Goal: Task Accomplishment & Management: Manage account settings

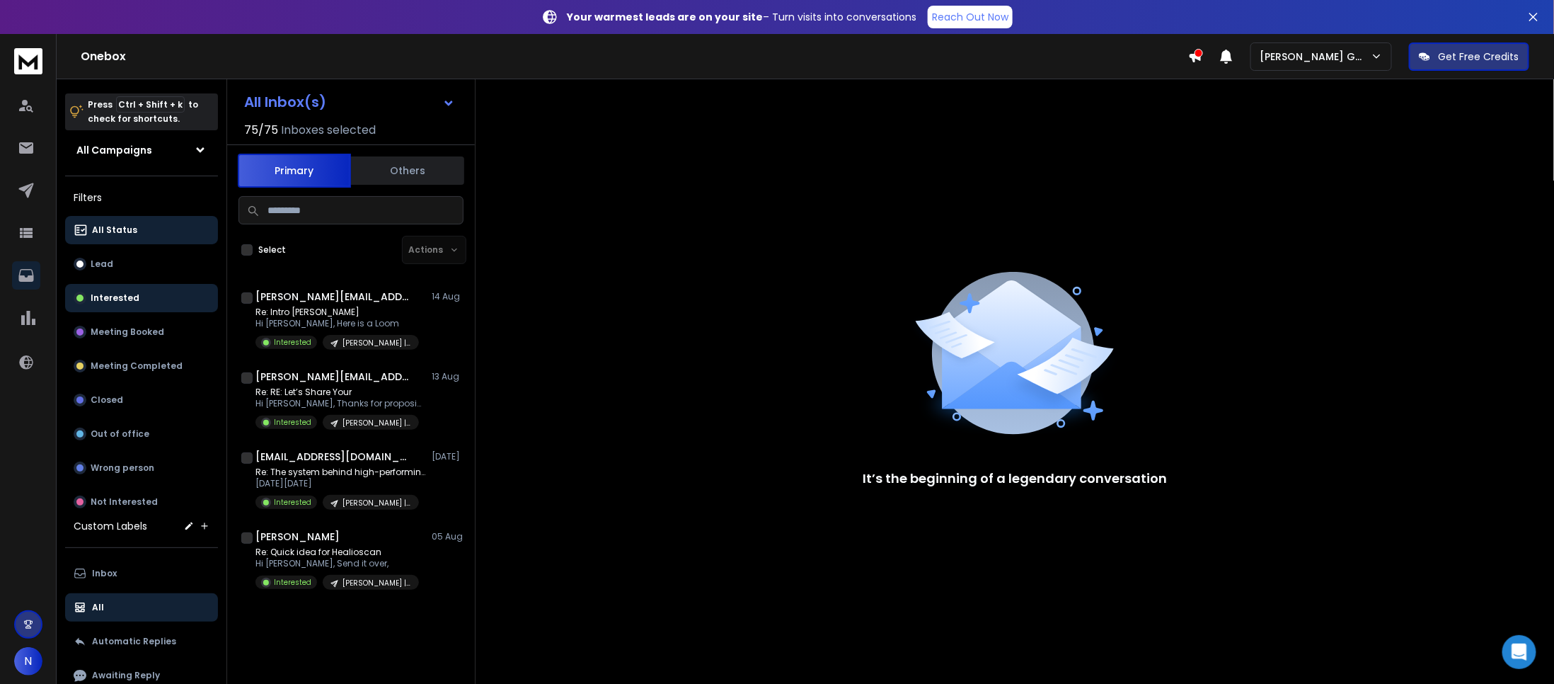
click at [110, 220] on button "All Status" at bounding box center [141, 230] width 153 height 28
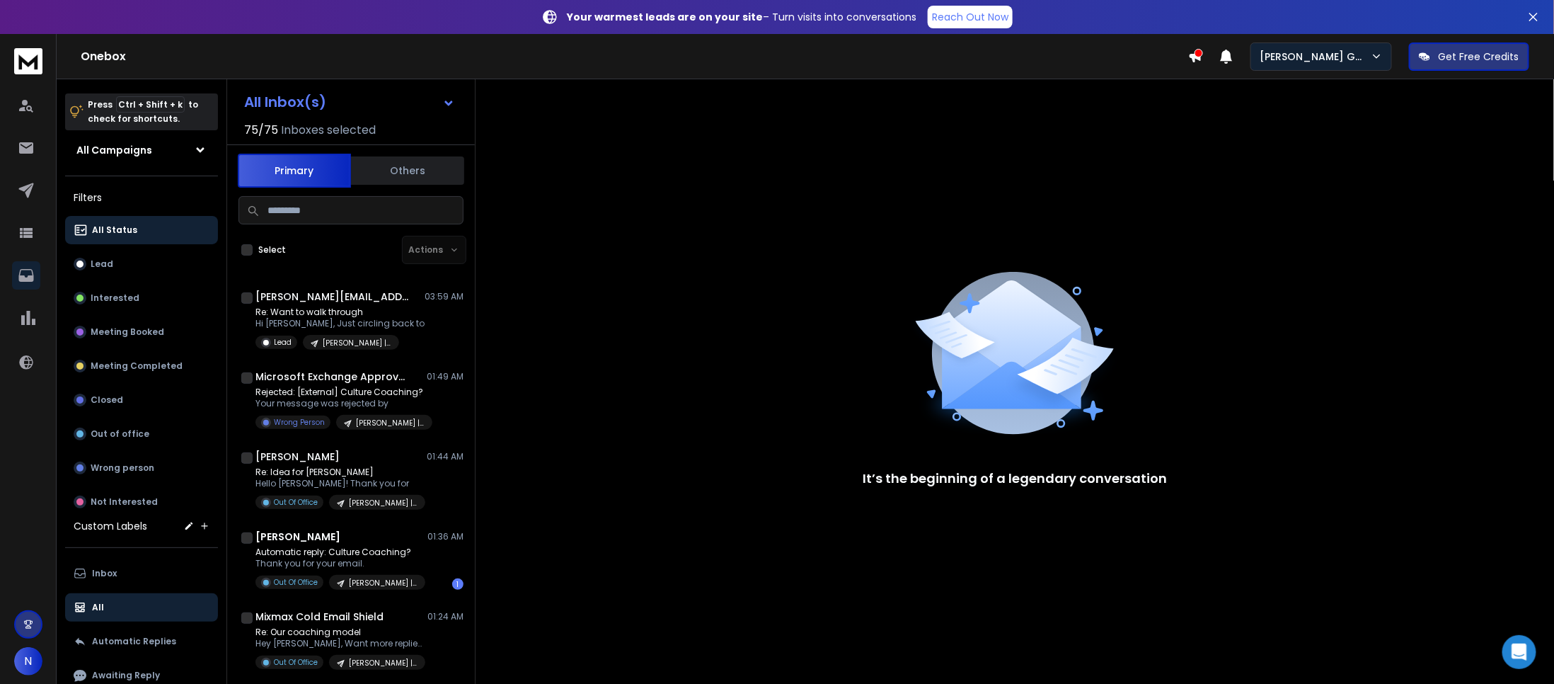
click at [1306, 59] on p "Marcel Schwantes Group" at bounding box center [1315, 57] width 111 height 14
click at [1332, 52] on p "Marcel Schwantes Group" at bounding box center [1315, 57] width 111 height 14
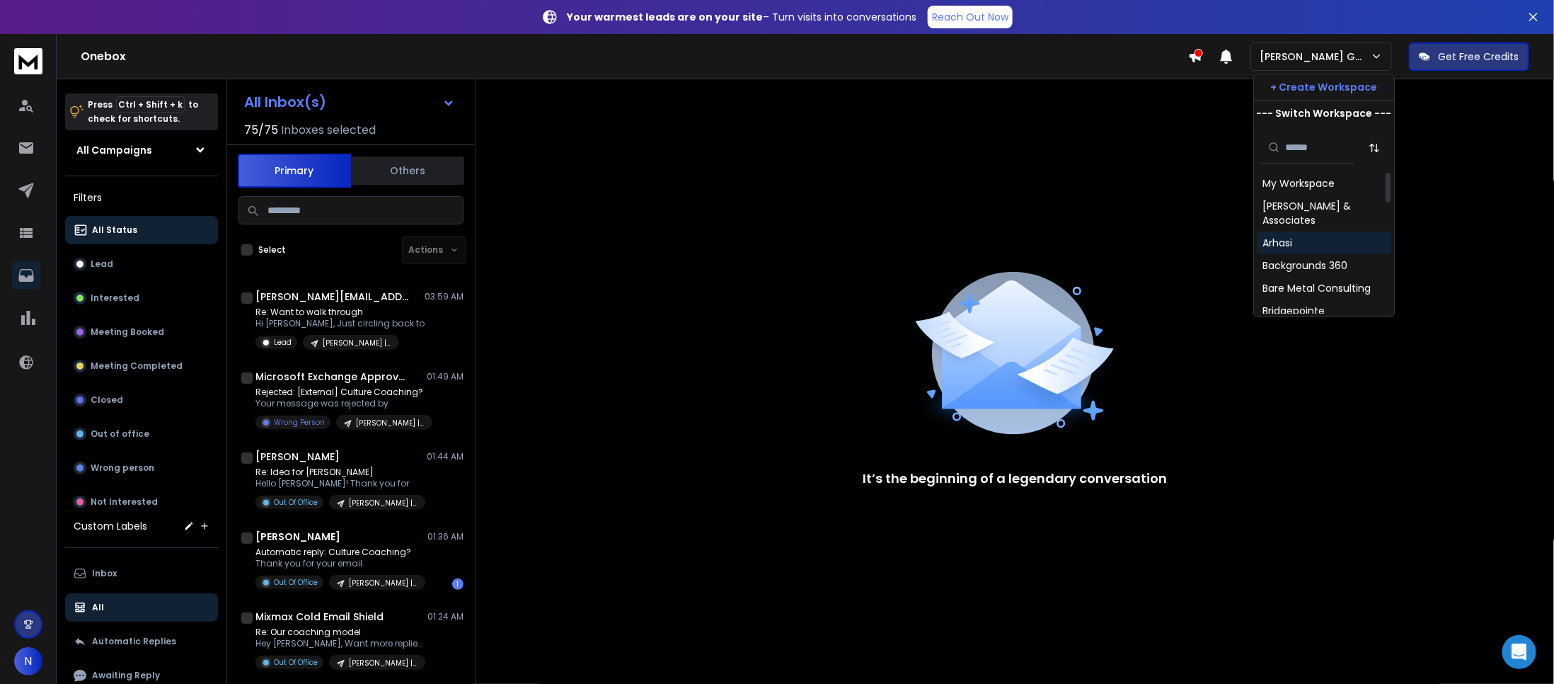
click at [1308, 234] on div "Arhasi" at bounding box center [1324, 242] width 134 height 23
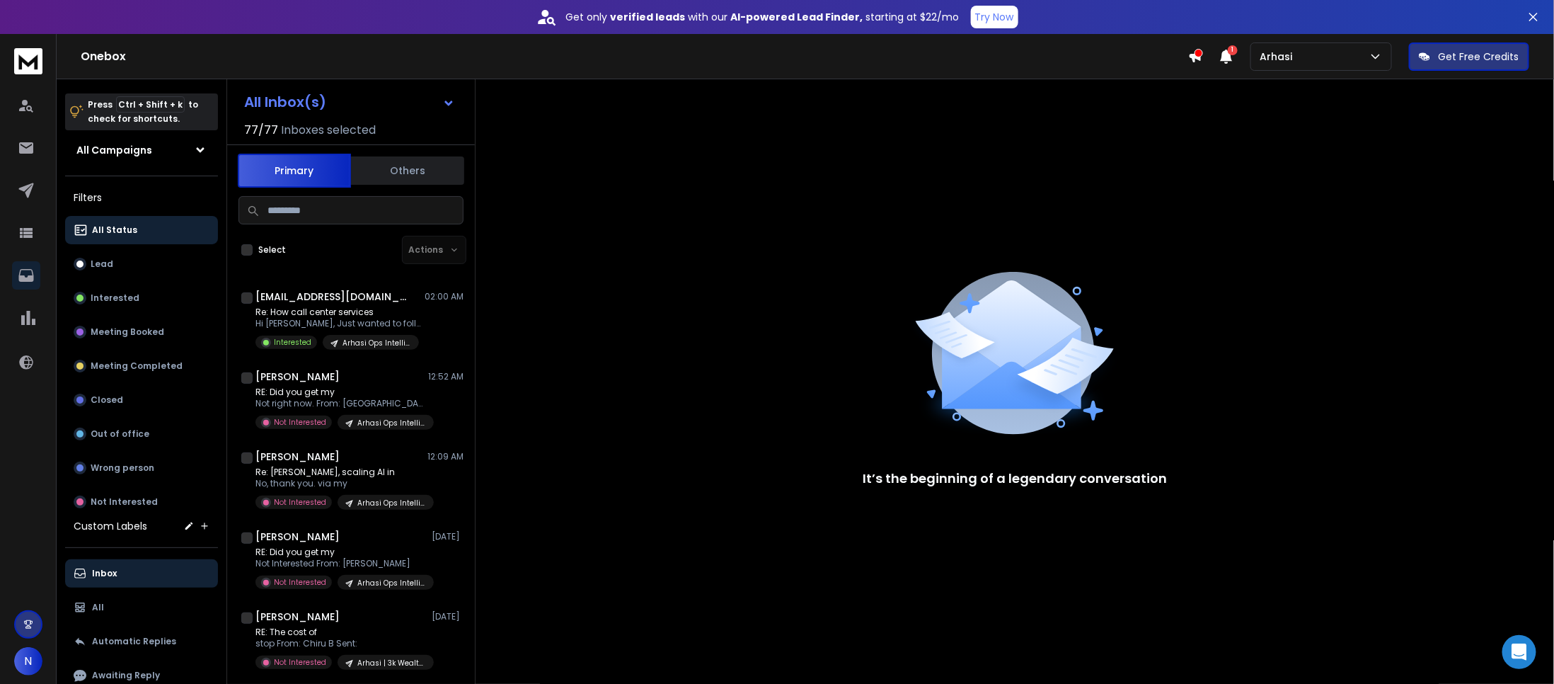
click at [298, 270] on div "Select Actions scottg@answerunited.com 02:00 AM Re: How call center services Hi…" at bounding box center [351, 487] width 248 height 594
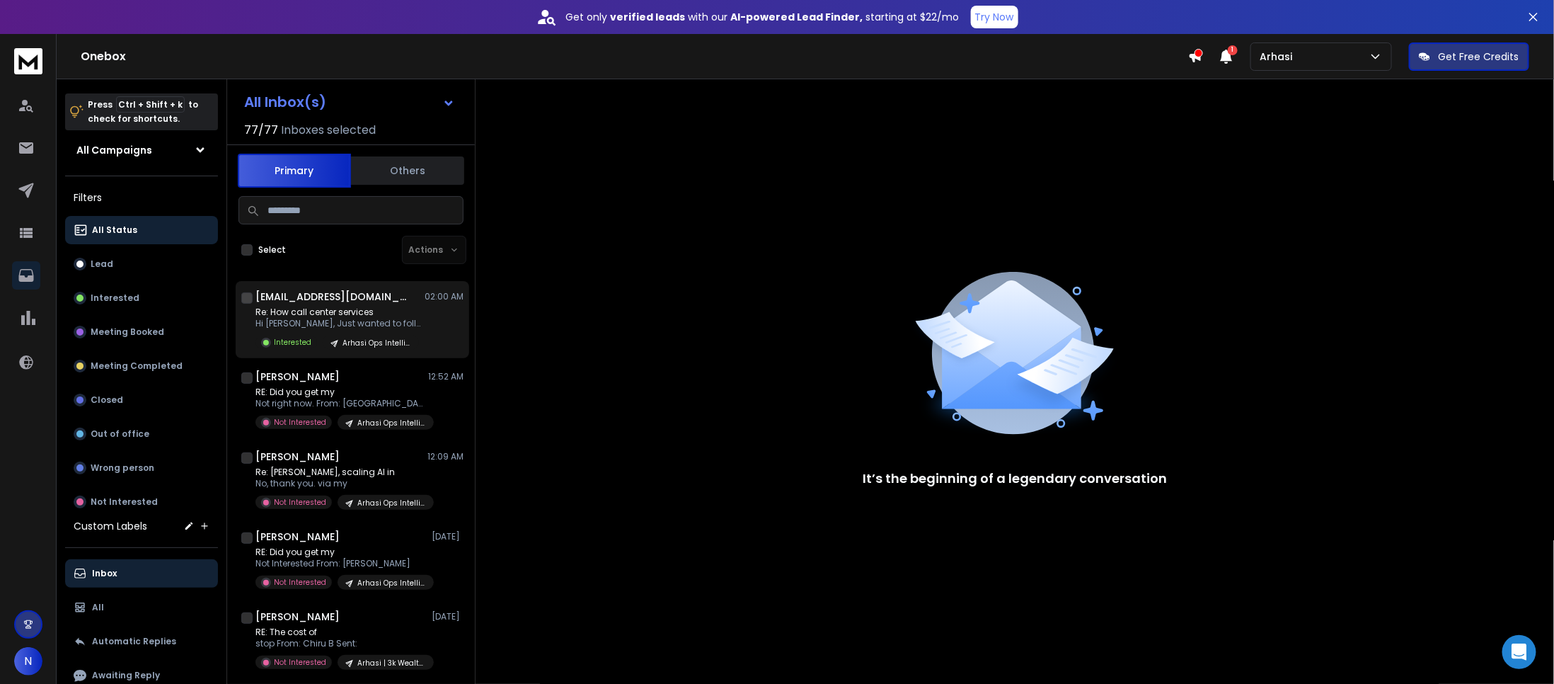
click at [335, 302] on h1 "scottg@answerunited.com" at bounding box center [333, 296] width 156 height 14
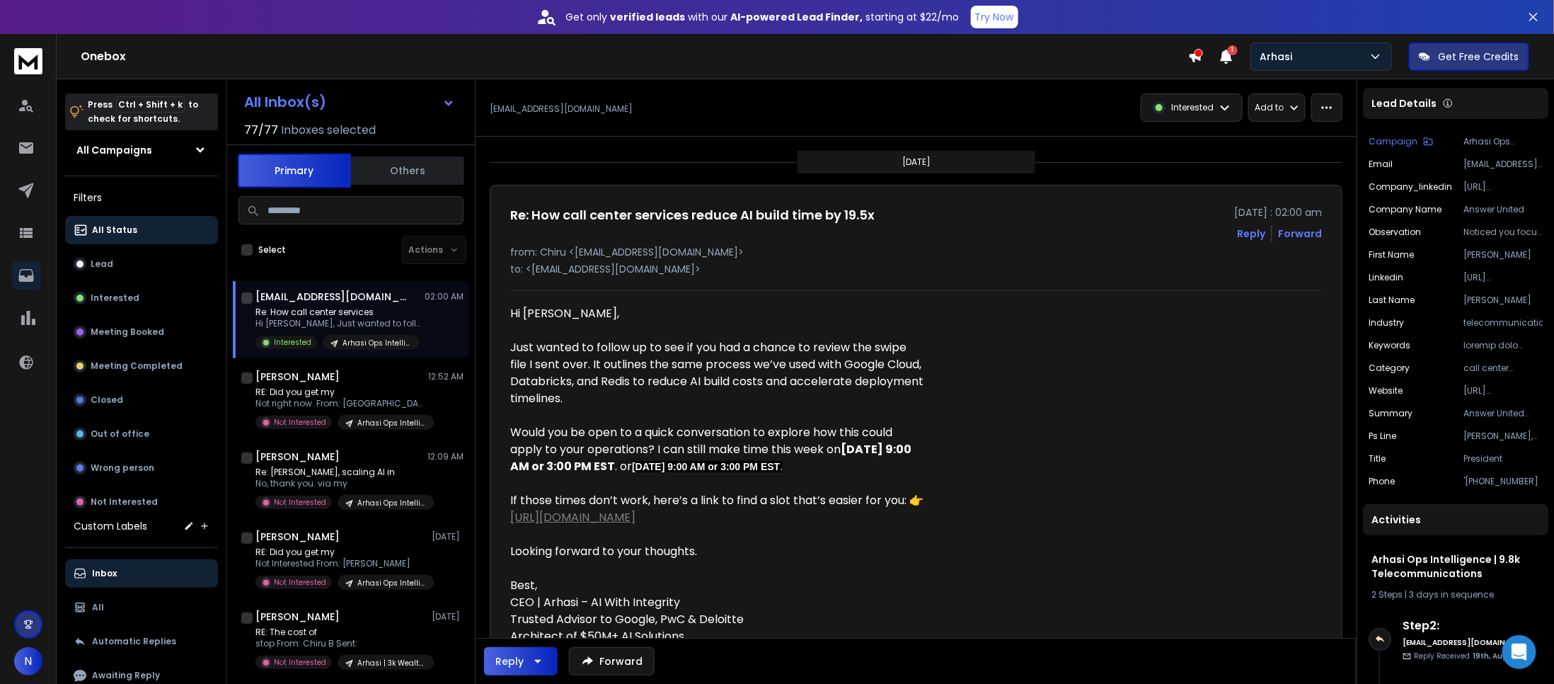
click at [1301, 57] on div "Arhasi" at bounding box center [1321, 57] width 123 height 14
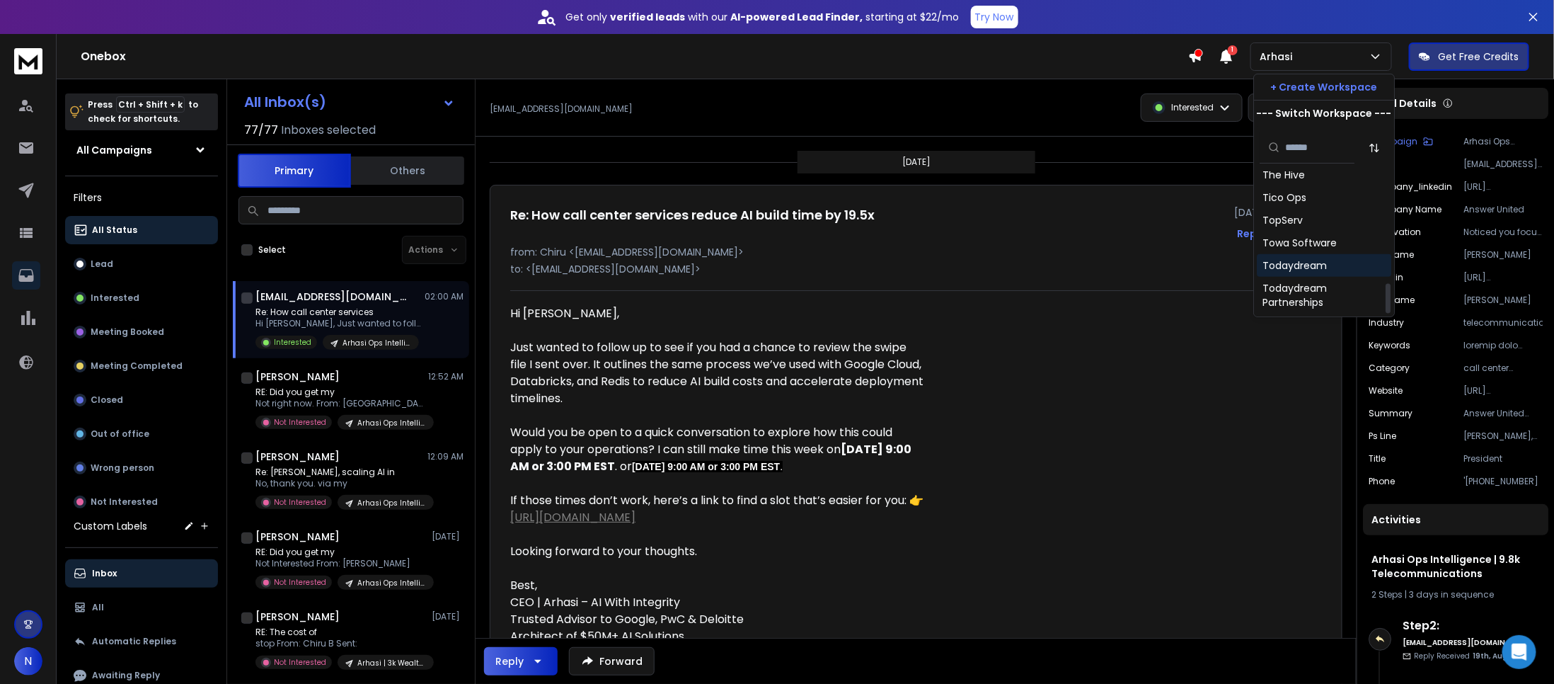
scroll to position [391, 0]
click at [1328, 206] on div "Profit Elevation LLC" at bounding box center [1309, 203] width 93 height 14
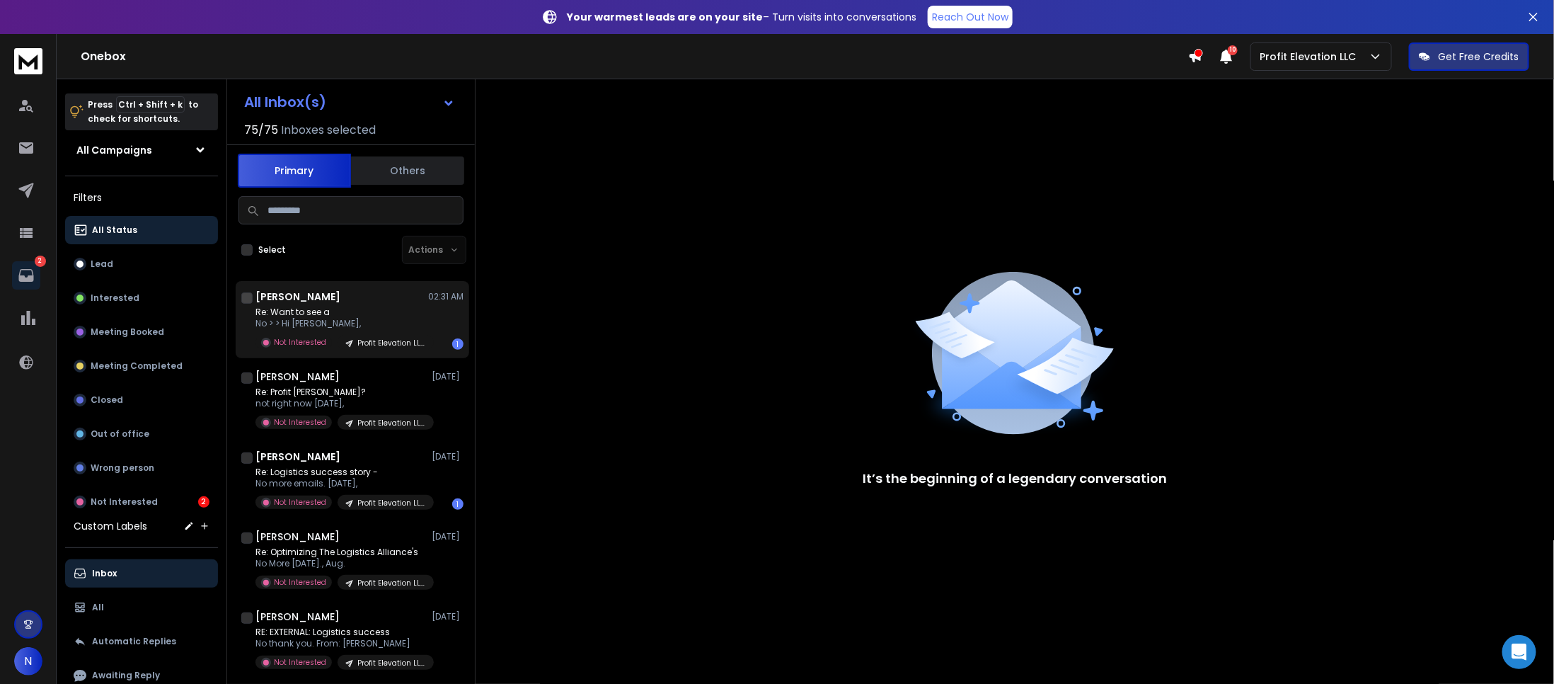
click at [404, 284] on div "[PERSON_NAME] 02:31 AM Re: Want to see a No > > Hi Amit, Not Interested Profit …" at bounding box center [353, 319] width 234 height 77
click at [405, 284] on div "[PERSON_NAME] 02:31 AM Re: Want to see a No > > Hi Amit, Not Interested Profit …" at bounding box center [353, 319] width 234 height 77
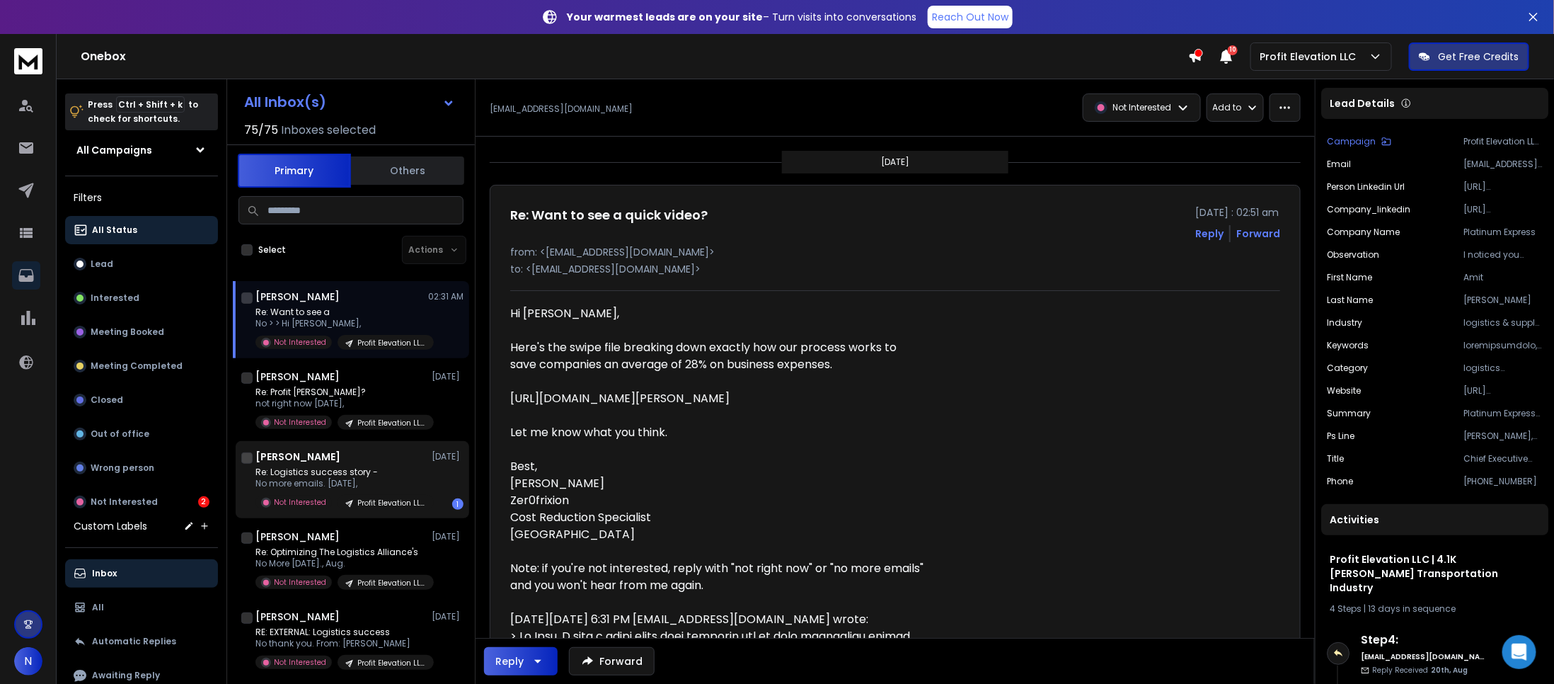
click at [432, 475] on div "Re: Logistics success story - No more emails. On Fri, Not Interested Profit Ele…" at bounding box center [359, 487] width 208 height 43
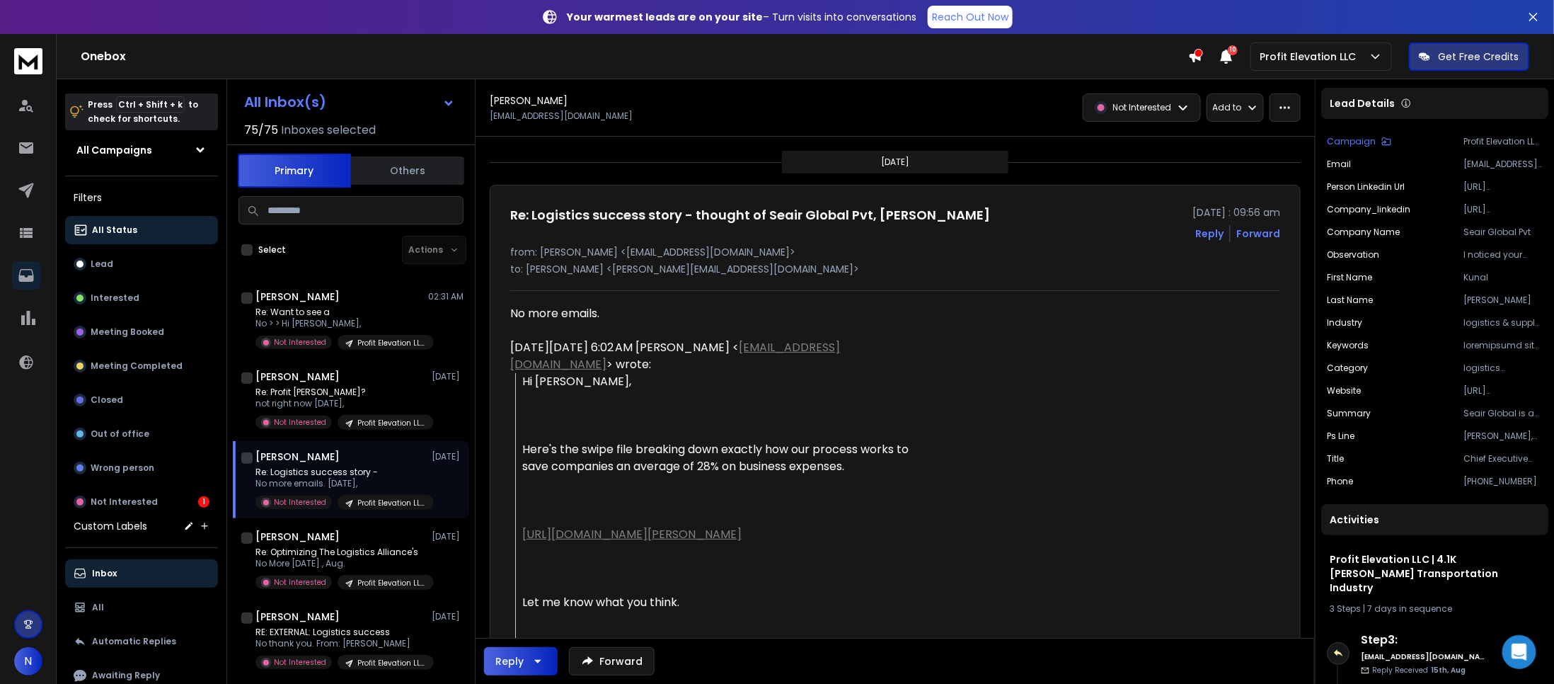
click at [439, 480] on div "Re: Logistics success story - No more emails. On Fri, Not Interested Profit Ele…" at bounding box center [359, 487] width 208 height 43
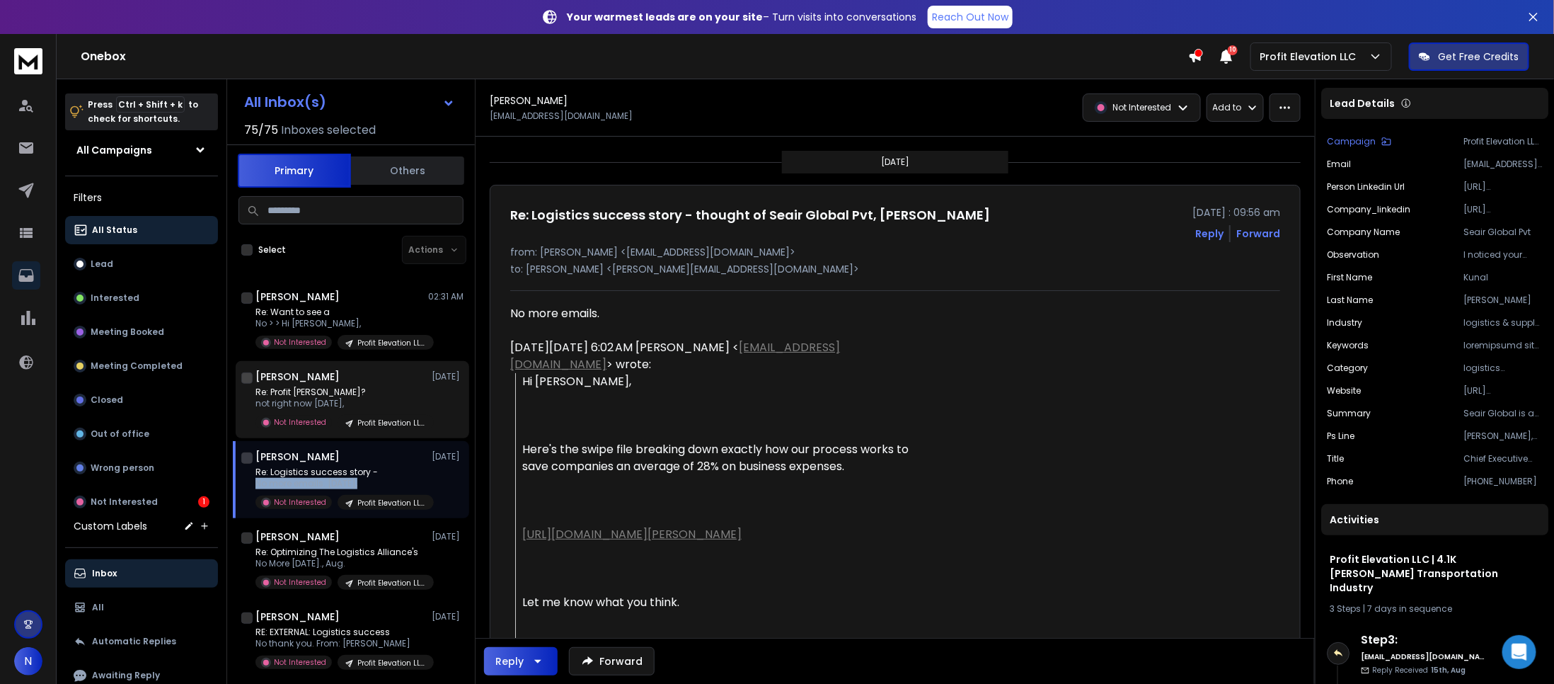
click at [414, 396] on p "Re: Profit Margins?" at bounding box center [340, 391] width 170 height 11
click at [412, 396] on p "Re: Profit Margins?" at bounding box center [340, 391] width 170 height 11
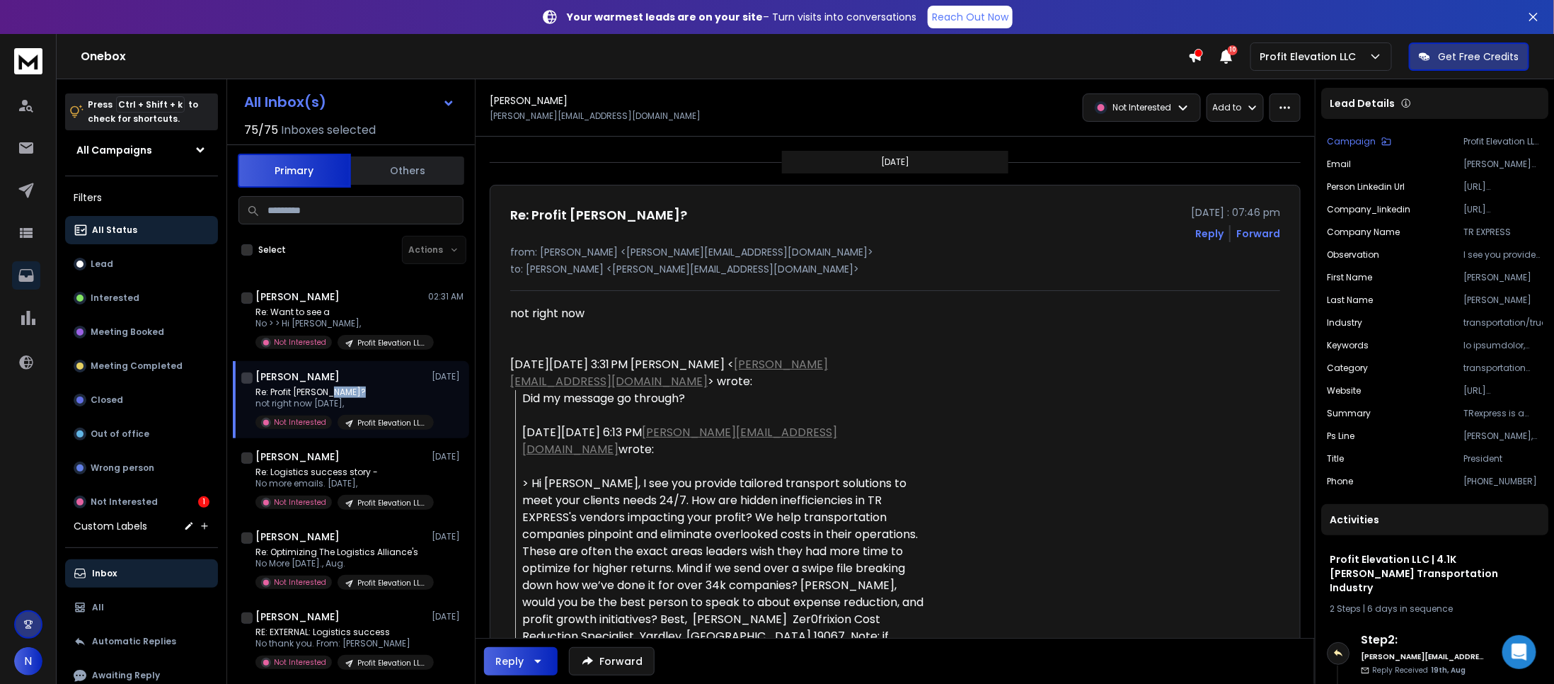
click at [410, 177] on button "Others" at bounding box center [407, 170] width 113 height 31
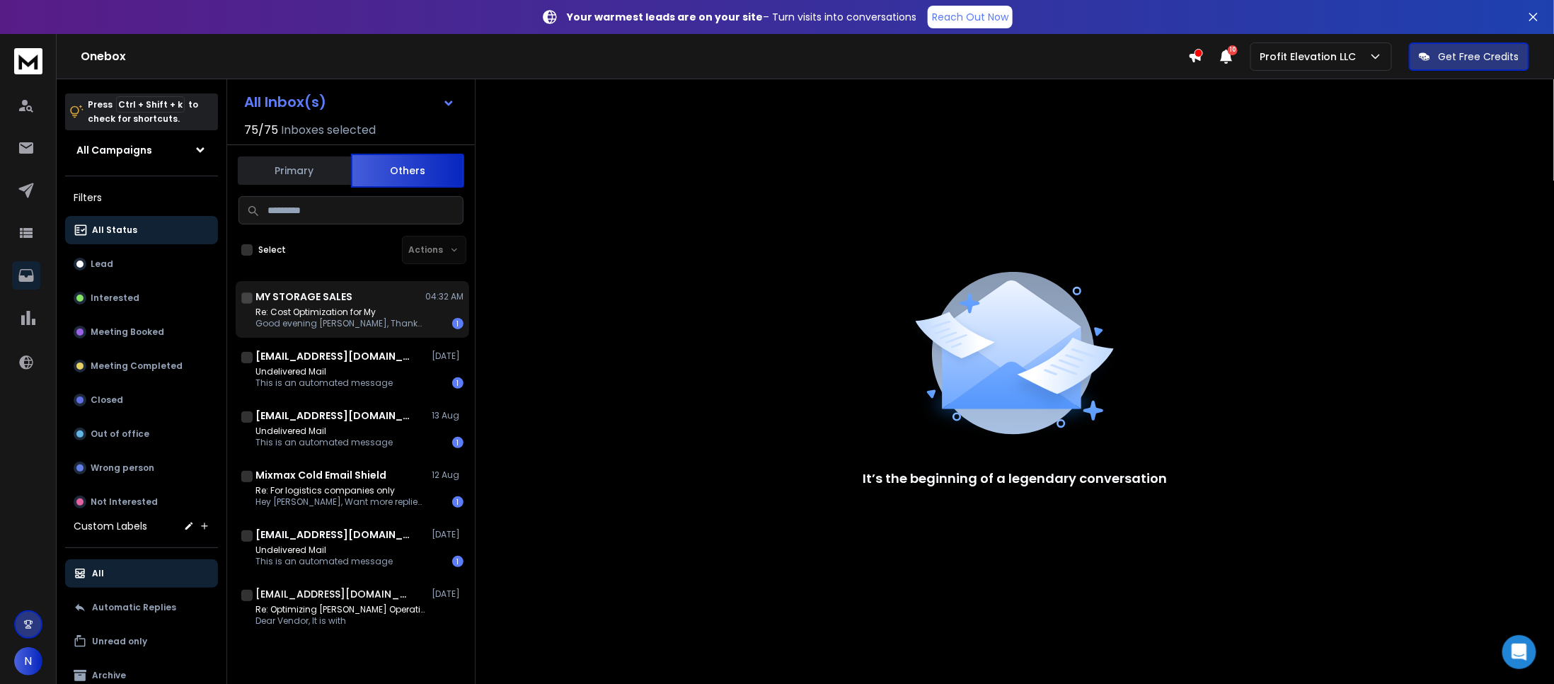
click at [411, 297] on div "MY STORAGE SALES 04:32 AM" at bounding box center [359, 296] width 208 height 14
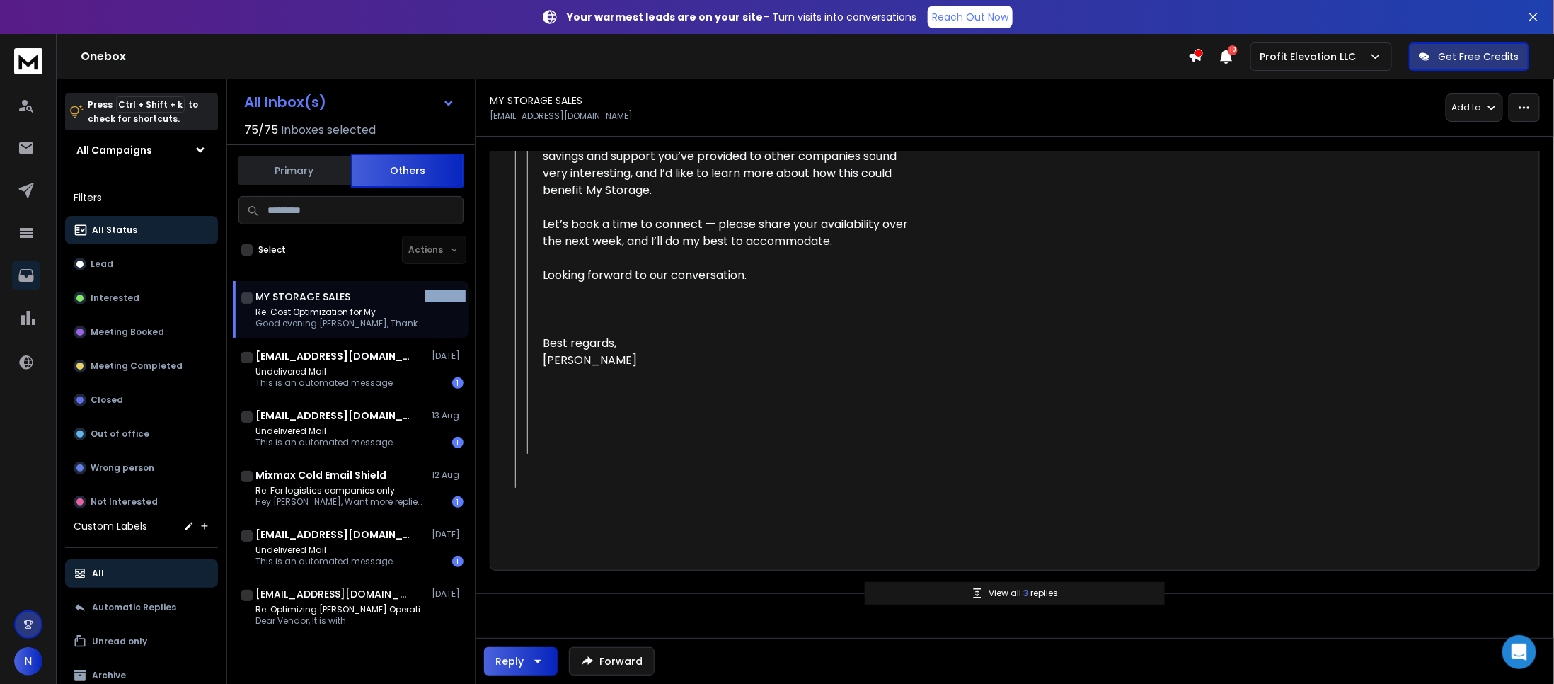
scroll to position [988, 0]
click at [1005, 585] on div "View all 3 replies" at bounding box center [1014, 593] width 299 height 23
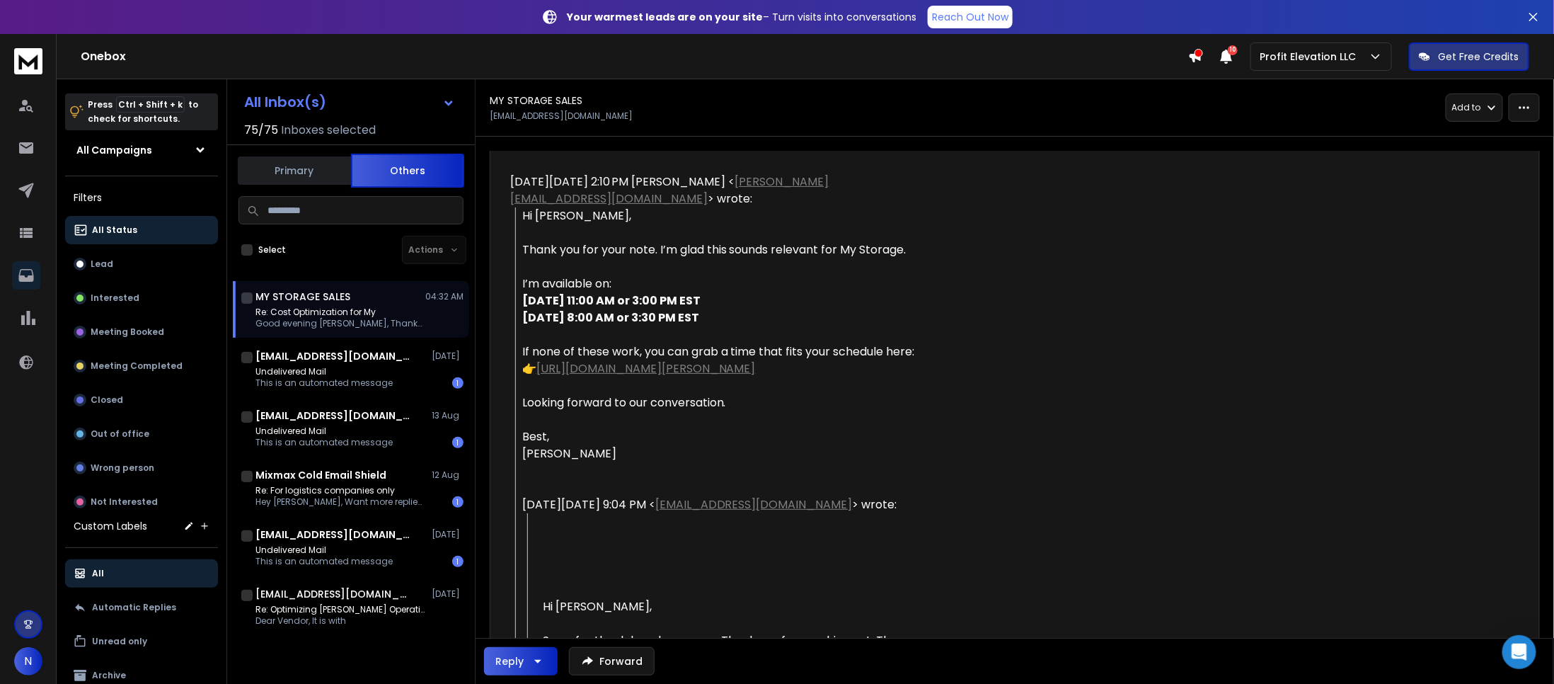
scroll to position [438, 0]
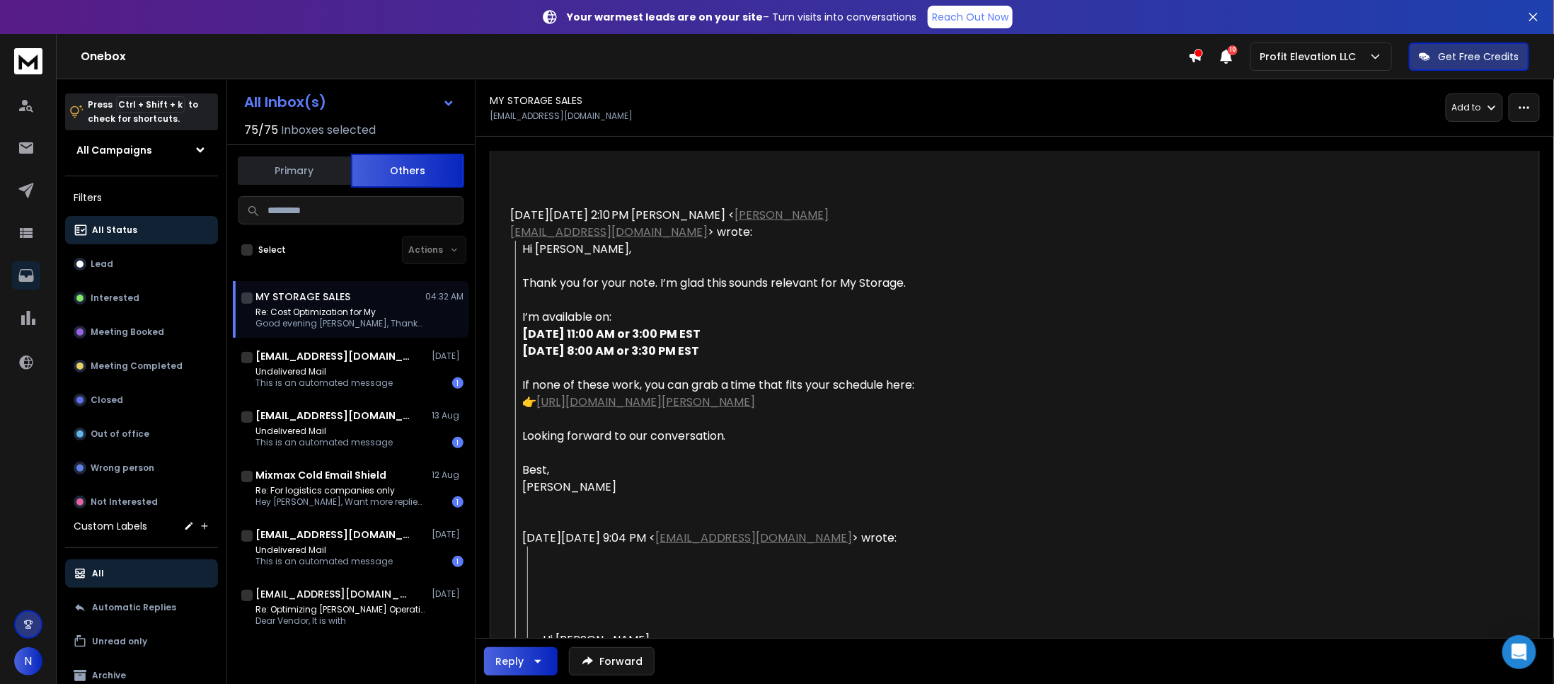
click at [1001, 229] on div "Re: Cost Optimization for My Storage 20 August 2025 : 04:32 am Reply Forward fr…" at bounding box center [1014, 425] width 1009 height 1317
drag, startPoint x: 1548, startPoint y: 290, endPoint x: 1556, endPoint y: 220, distance: 70.4
click at [1553, 220] on html "Your warmest leads are on your site – Turn visits into conversations Reach Out …" at bounding box center [777, 342] width 1554 height 684
click at [1548, 202] on div "Today Re: Cost Optimization for My Storage 20 August 2025 : 04:32 am Reply Forw…" at bounding box center [1015, 409] width 1079 height 1392
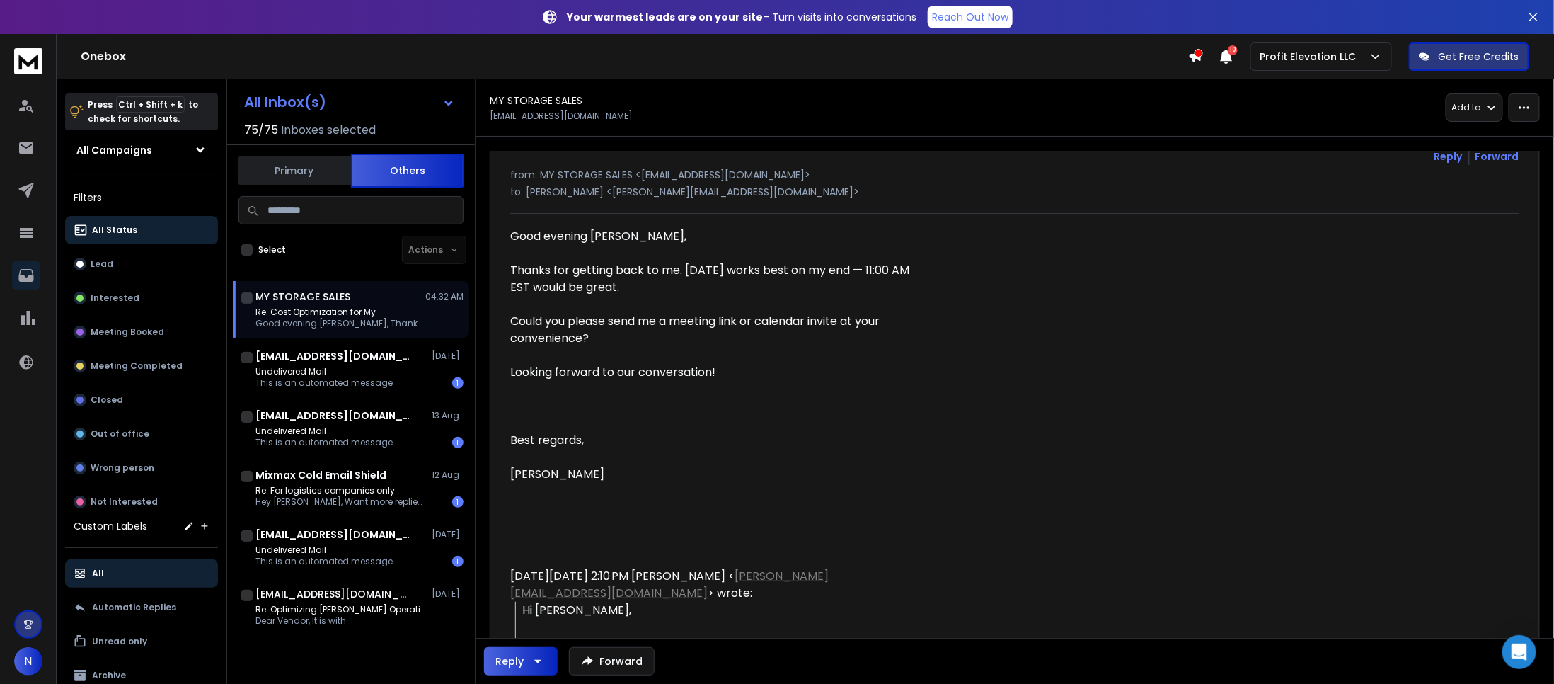
scroll to position [13, 0]
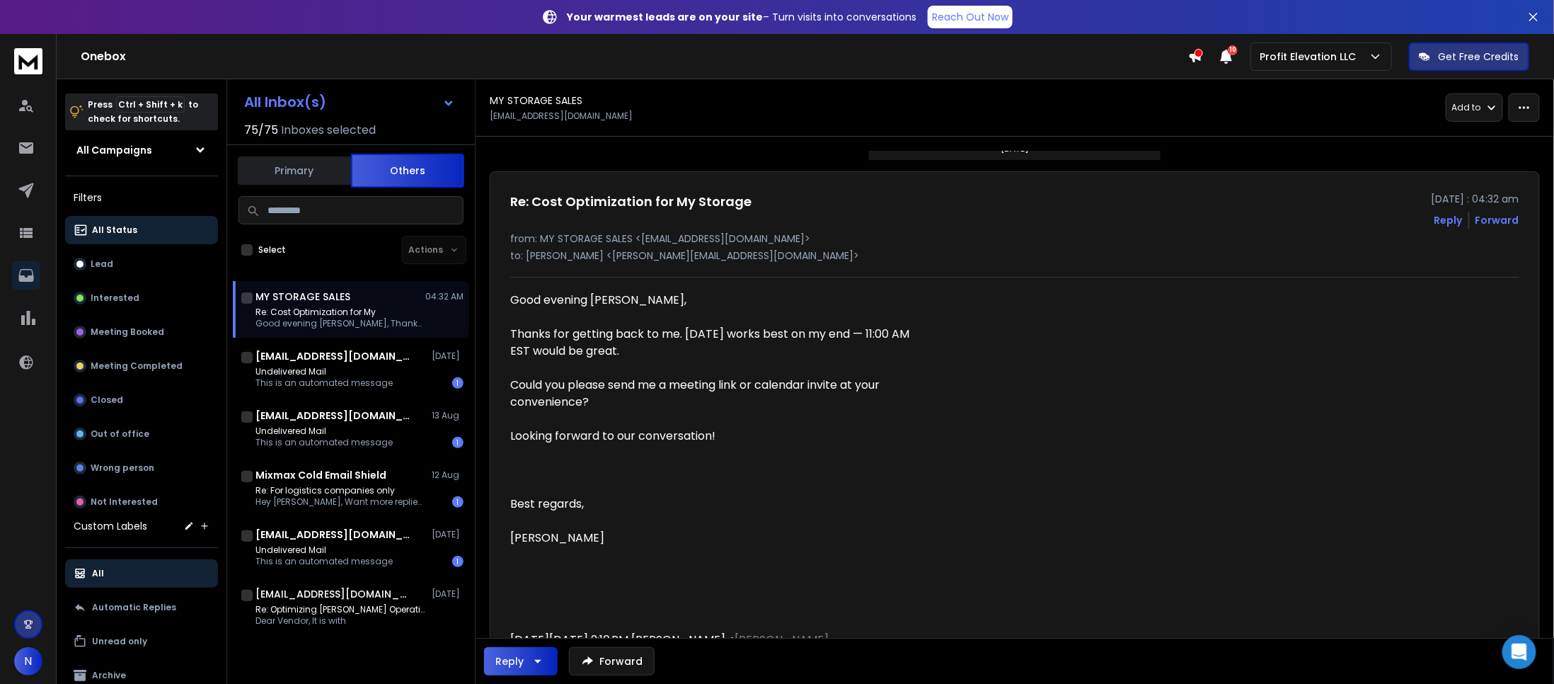
click at [932, 208] on div "Re: Cost Optimization for My Storage 20 August 2025 : 04:32 am Reply Forward" at bounding box center [1014, 210] width 1009 height 37
click at [932, 209] on div "Re: Cost Optimization for My Storage 20 August 2025 : 04:32 am Reply Forward" at bounding box center [1014, 210] width 1009 height 37
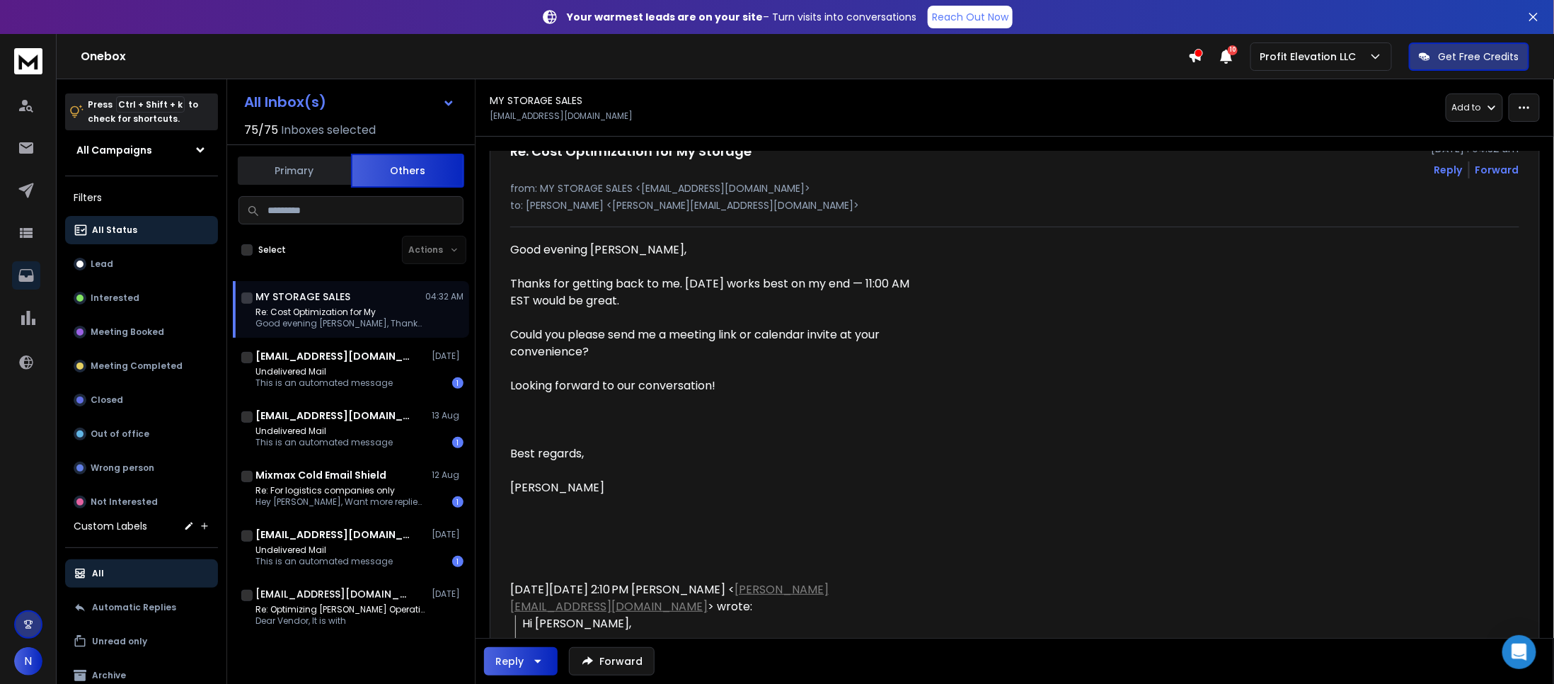
scroll to position [0, 0]
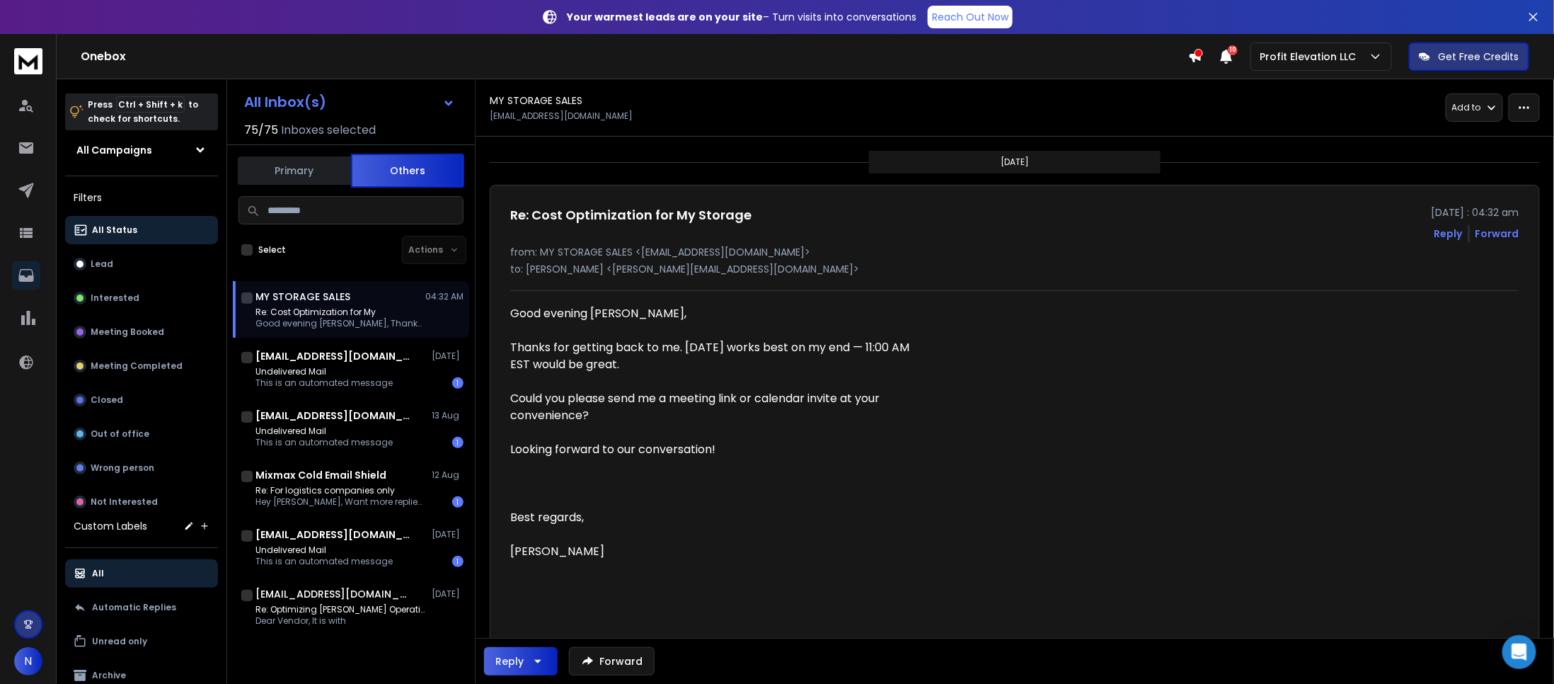
click at [742, 248] on p "from: MY STORAGE SALES <sales@mystorage.ca>" at bounding box center [1014, 252] width 1009 height 14
drag, startPoint x: 742, startPoint y: 248, endPoint x: 665, endPoint y: 248, distance: 76.4
click at [665, 248] on p "from: MY STORAGE SALES <sales@mystorage.ca>" at bounding box center [1014, 252] width 1009 height 14
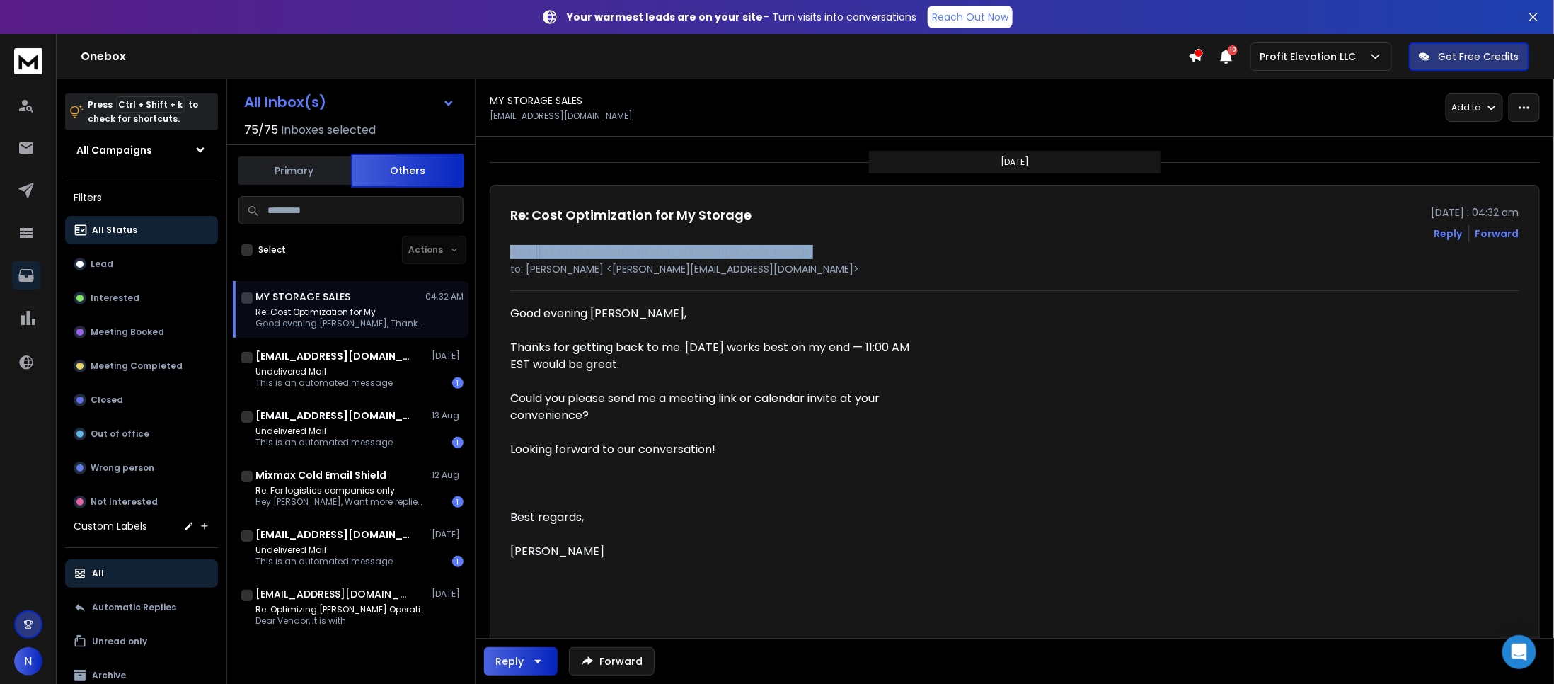
click at [665, 248] on p "from: MY STORAGE SALES <sales@mystorage.ca>" at bounding box center [1014, 252] width 1009 height 14
click at [640, 248] on p "from: MY STORAGE SALES <sales@mystorage.ca>" at bounding box center [1014, 252] width 1009 height 14
click at [774, 265] on p "to: Michael Neil <michael@zeroinnovate.com>" at bounding box center [1014, 269] width 1009 height 14
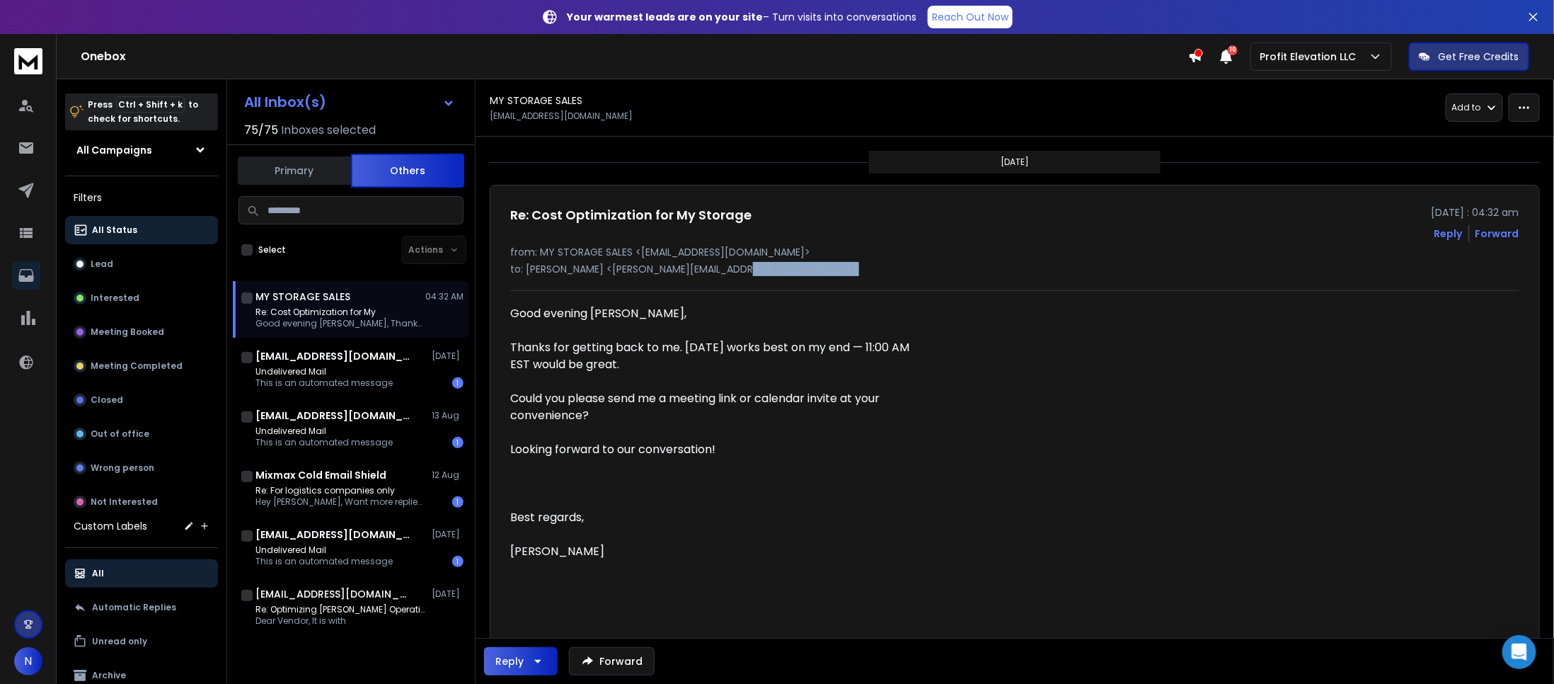
click at [774, 265] on p "to: Michael Neil <michael@zeroinnovate.com>" at bounding box center [1014, 269] width 1009 height 14
click at [638, 251] on p "from: MY STORAGE SALES <sales@mystorage.ca>" at bounding box center [1014, 252] width 1009 height 14
drag, startPoint x: 638, startPoint y: 251, endPoint x: 669, endPoint y: 248, distance: 31.2
click at [669, 248] on p "from: MY STORAGE SALES <sales@mystorage.ca>" at bounding box center [1014, 252] width 1009 height 14
click at [769, 245] on p "from: MY STORAGE SALES <sales@mystorage.ca>" at bounding box center [1014, 252] width 1009 height 14
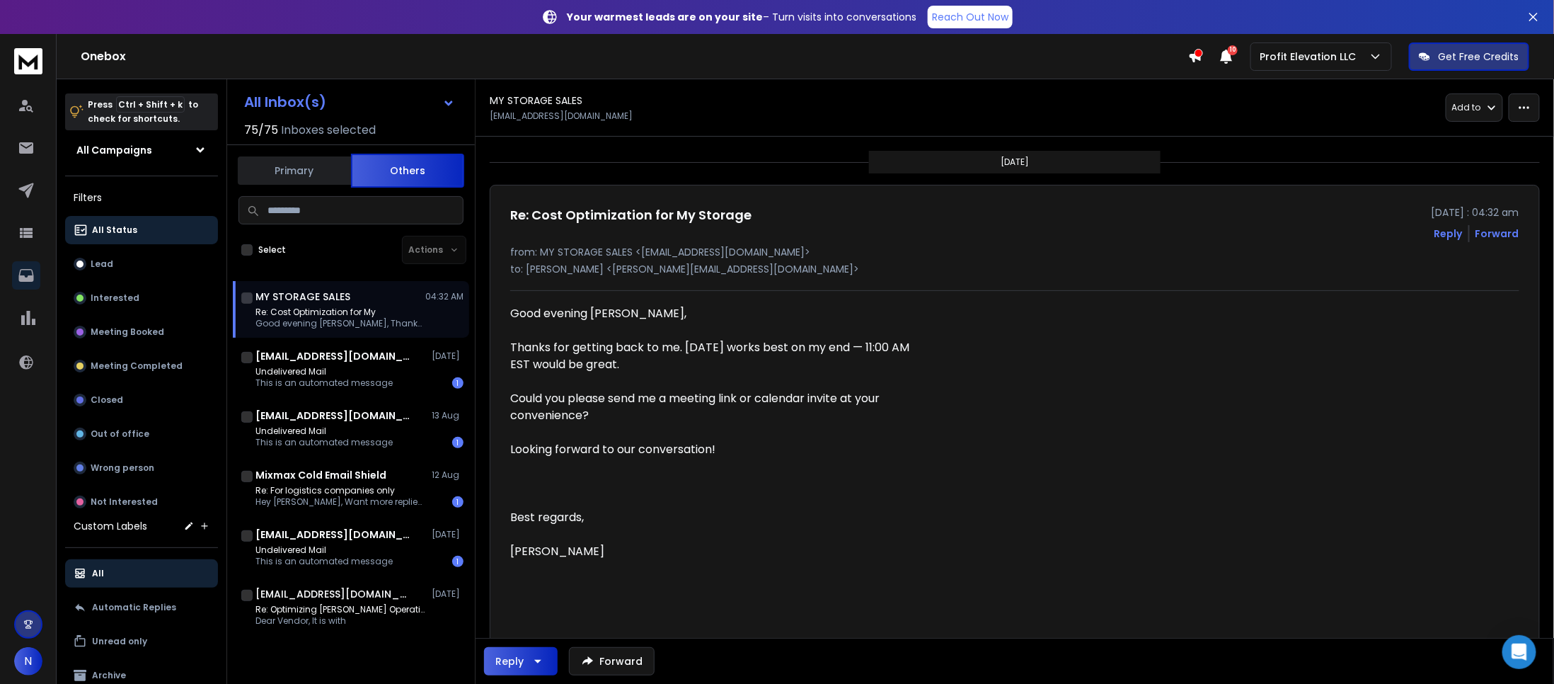
click at [740, 251] on p "from: MY STORAGE SALES <sales@mystorage.ca>" at bounding box center [1014, 252] width 1009 height 14
drag, startPoint x: 740, startPoint y: 251, endPoint x: 632, endPoint y: 253, distance: 108.3
click at [632, 253] on p "from: MY STORAGE SALES <sales@mystorage.ca>" at bounding box center [1014, 252] width 1009 height 14
click at [640, 254] on p "from: MY STORAGE SALES <sales@mystorage.ca>" at bounding box center [1014, 252] width 1009 height 14
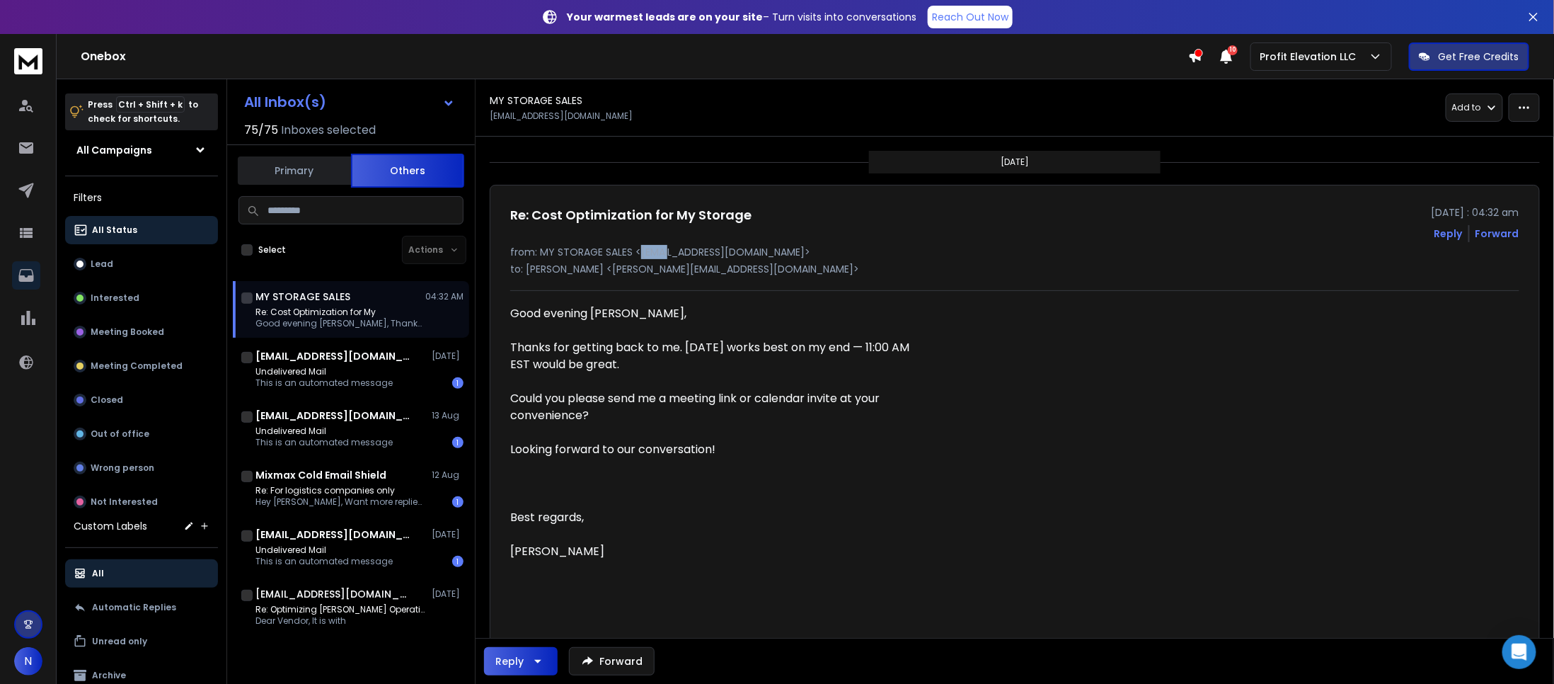
click at [715, 252] on p "from: MY STORAGE SALES <sales@mystorage.ca>" at bounding box center [1014, 252] width 1009 height 14
click at [640, 251] on p "from: MY STORAGE SALES <sales@mystorage.ca>" at bounding box center [1014, 252] width 1009 height 14
drag, startPoint x: 640, startPoint y: 251, endPoint x: 743, endPoint y: 257, distance: 103.5
click at [743, 257] on p "from: MY STORAGE SALES <sales@mystorage.ca>" at bounding box center [1014, 252] width 1009 height 14
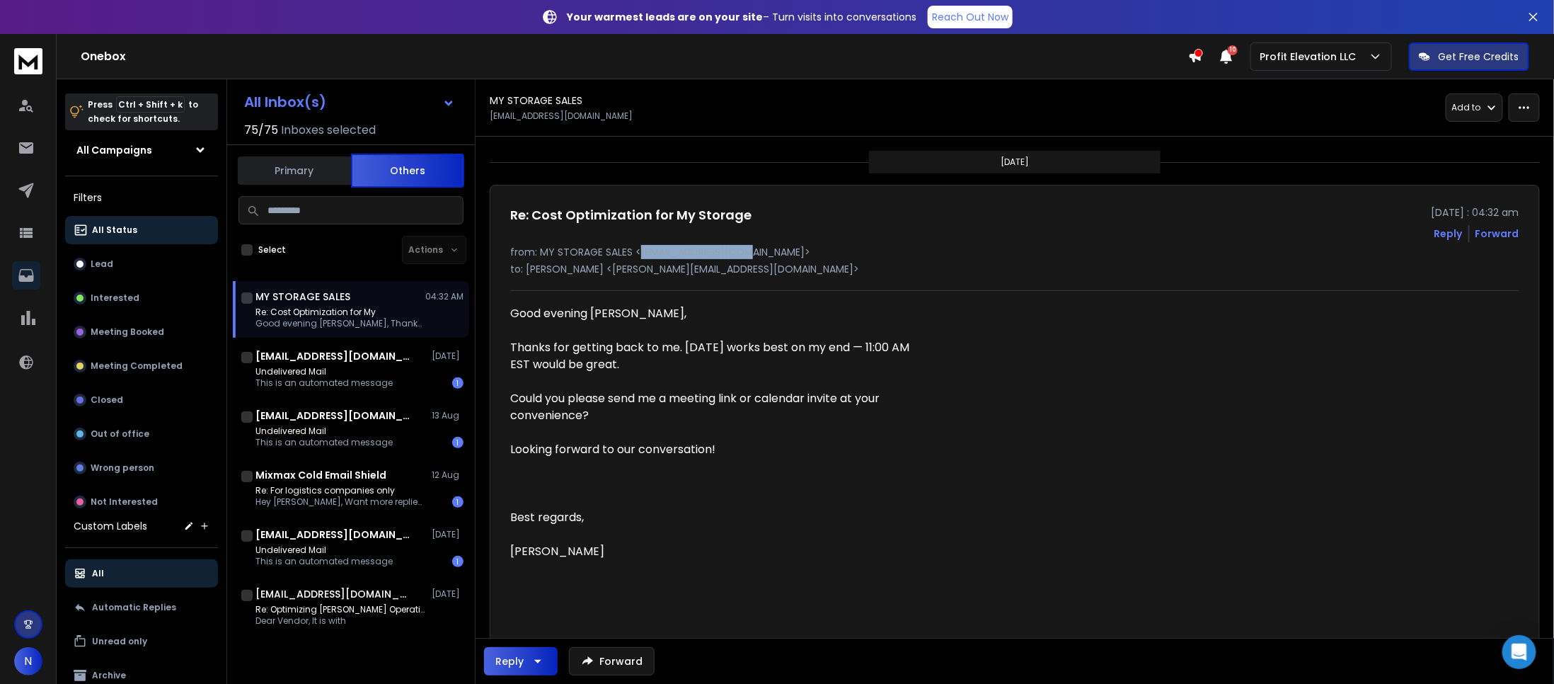
copy p "sales@mystorage.ca>"
click at [629, 247] on p "from: MY STORAGE SALES <sales@mystorage.ca>" at bounding box center [1014, 252] width 1009 height 14
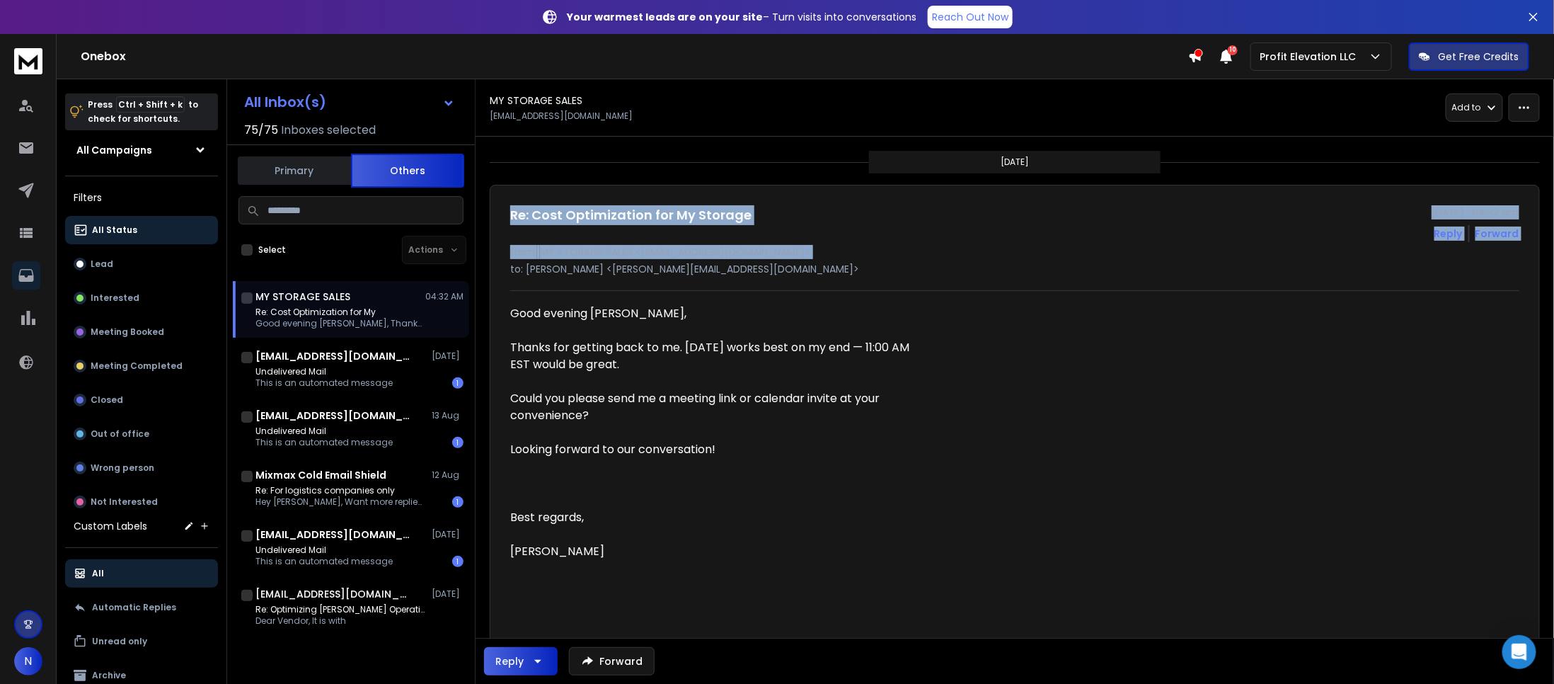
drag, startPoint x: 629, startPoint y: 247, endPoint x: 547, endPoint y: 246, distance: 82.1
click at [553, 239] on div "Re: Cost Optimization for My Storage 20 August 2025 : 04:32 am Reply Forward fr…" at bounding box center [1014, 240] width 1009 height 71
click at [544, 248] on p "from: MY STORAGE SALES <sales@mystorage.ca>" at bounding box center [1014, 252] width 1009 height 14
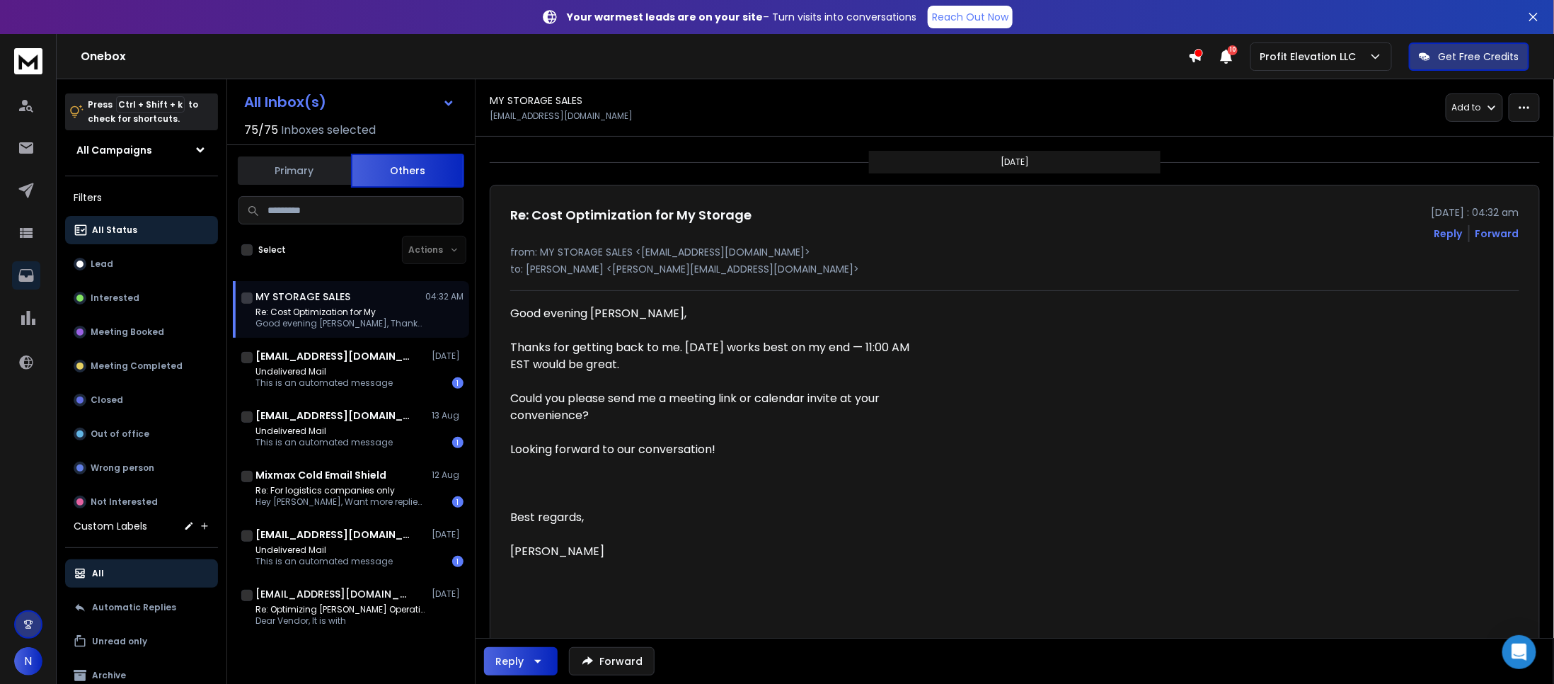
click at [574, 251] on p "from: MY STORAGE SALES <sales@mystorage.ca>" at bounding box center [1014, 252] width 1009 height 14
click at [742, 251] on p "from: MY STORAGE SALES <sales@mystorage.ca>" at bounding box center [1014, 252] width 1009 height 14
drag, startPoint x: 742, startPoint y: 251, endPoint x: 694, endPoint y: 245, distance: 49.2
click at [694, 245] on p "from: MY STORAGE SALES <sales@mystorage.ca>" at bounding box center [1014, 252] width 1009 height 14
click at [674, 247] on p "from: MY STORAGE SALES <sales@mystorage.ca>" at bounding box center [1014, 252] width 1009 height 14
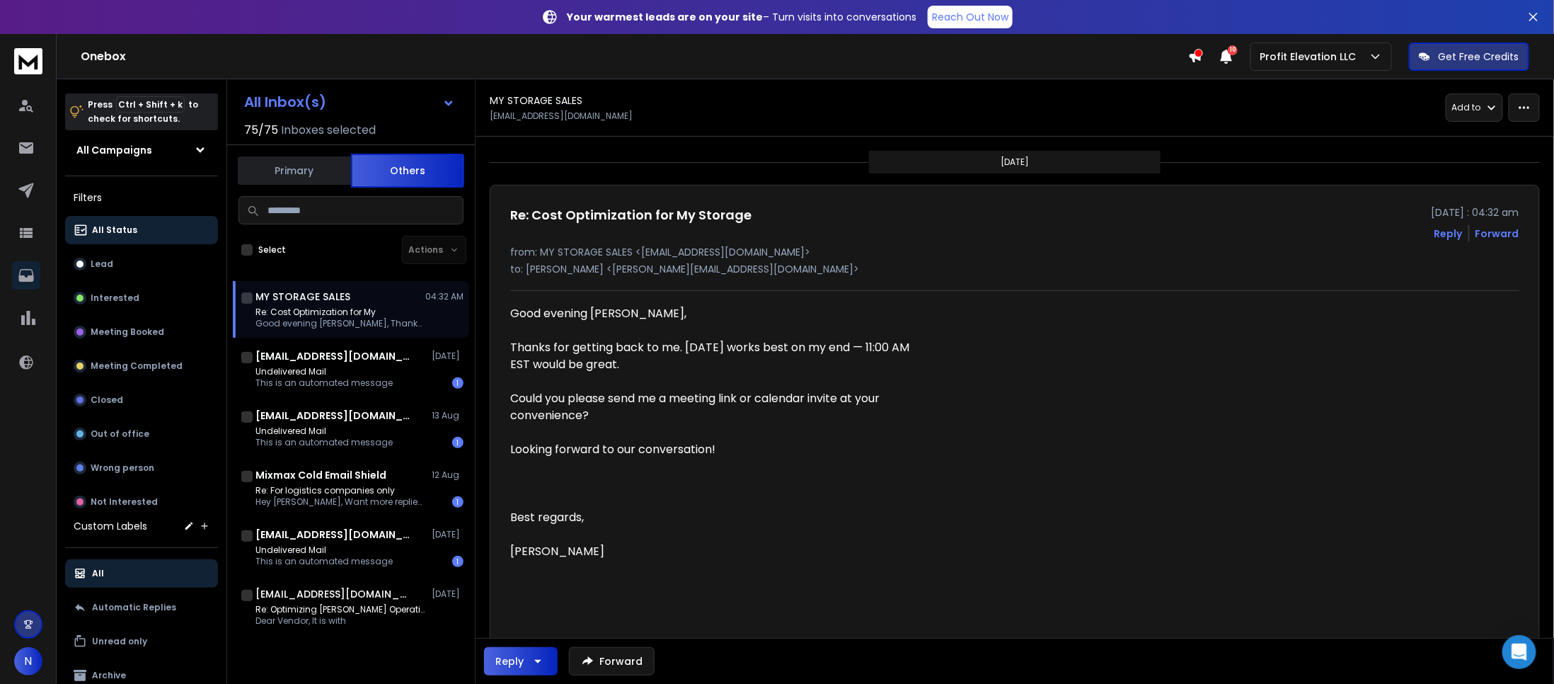
click at [638, 249] on p "from: MY STORAGE SALES <sales@mystorage.ca>" at bounding box center [1014, 252] width 1009 height 14
drag, startPoint x: 637, startPoint y: 249, endPoint x: 659, endPoint y: 246, distance: 22.1
click at [659, 246] on p "from: MY STORAGE SALES <sales@mystorage.ca>" at bounding box center [1014, 252] width 1009 height 14
click at [743, 253] on p "from: MY STORAGE SALES <sales@mystorage.ca>" at bounding box center [1014, 252] width 1009 height 14
drag, startPoint x: 744, startPoint y: 253, endPoint x: 676, endPoint y: 259, distance: 68.2
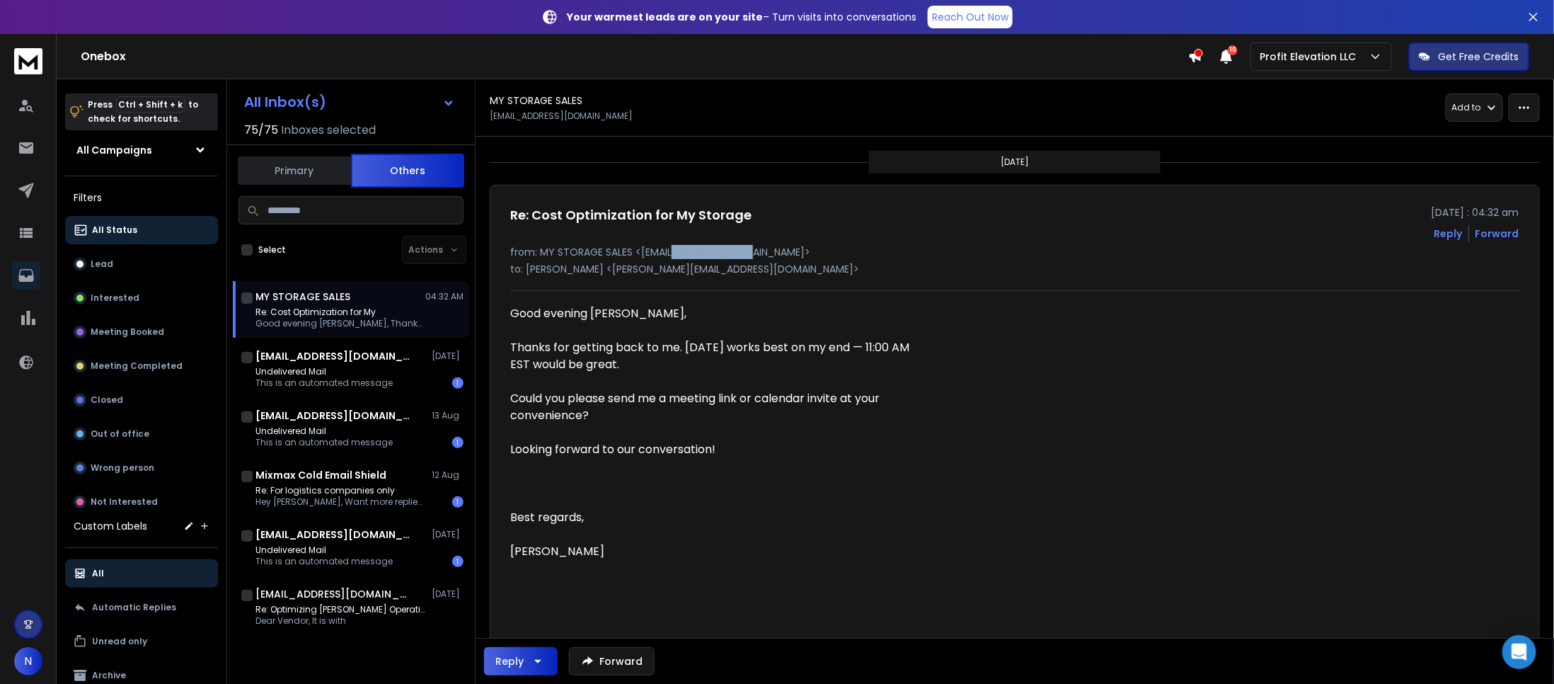
click at [677, 259] on div "Re: Cost Optimization for My Storage 20 August 2025 : 04:32 am Reply Forward fr…" at bounding box center [1014, 240] width 1009 height 71
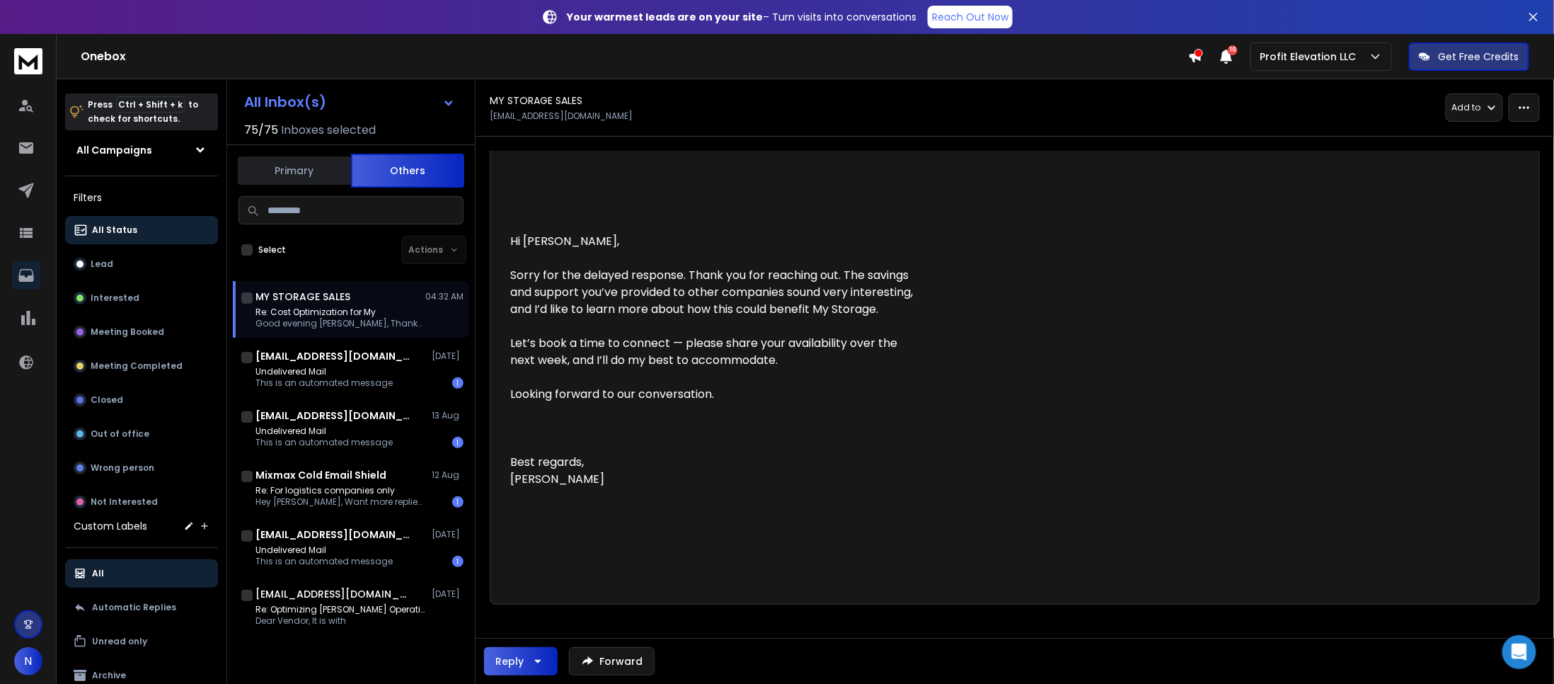
scroll to position [3552, 0]
click at [29, 230] on icon at bounding box center [26, 233] width 13 height 10
click at [31, 230] on icon at bounding box center [26, 233] width 13 height 10
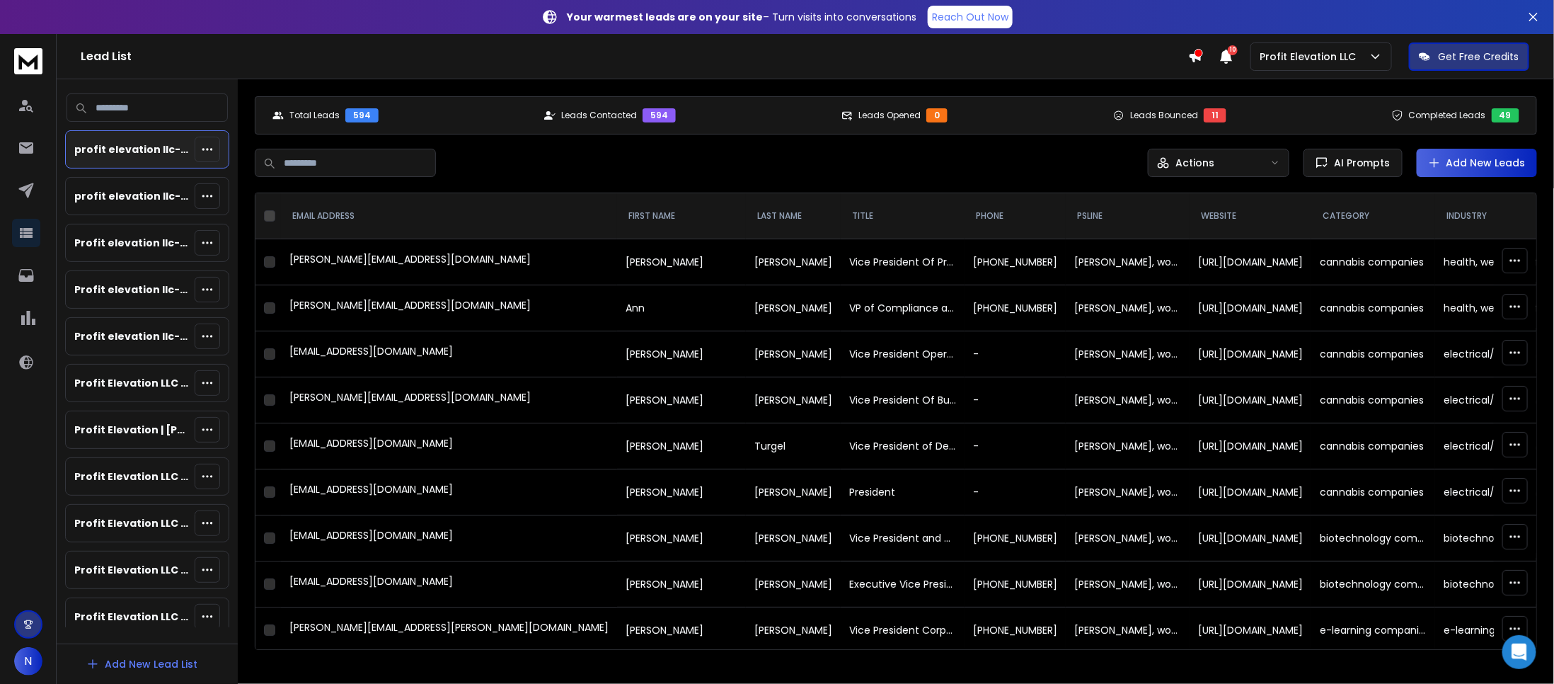
click at [381, 164] on input at bounding box center [345, 163] width 181 height 28
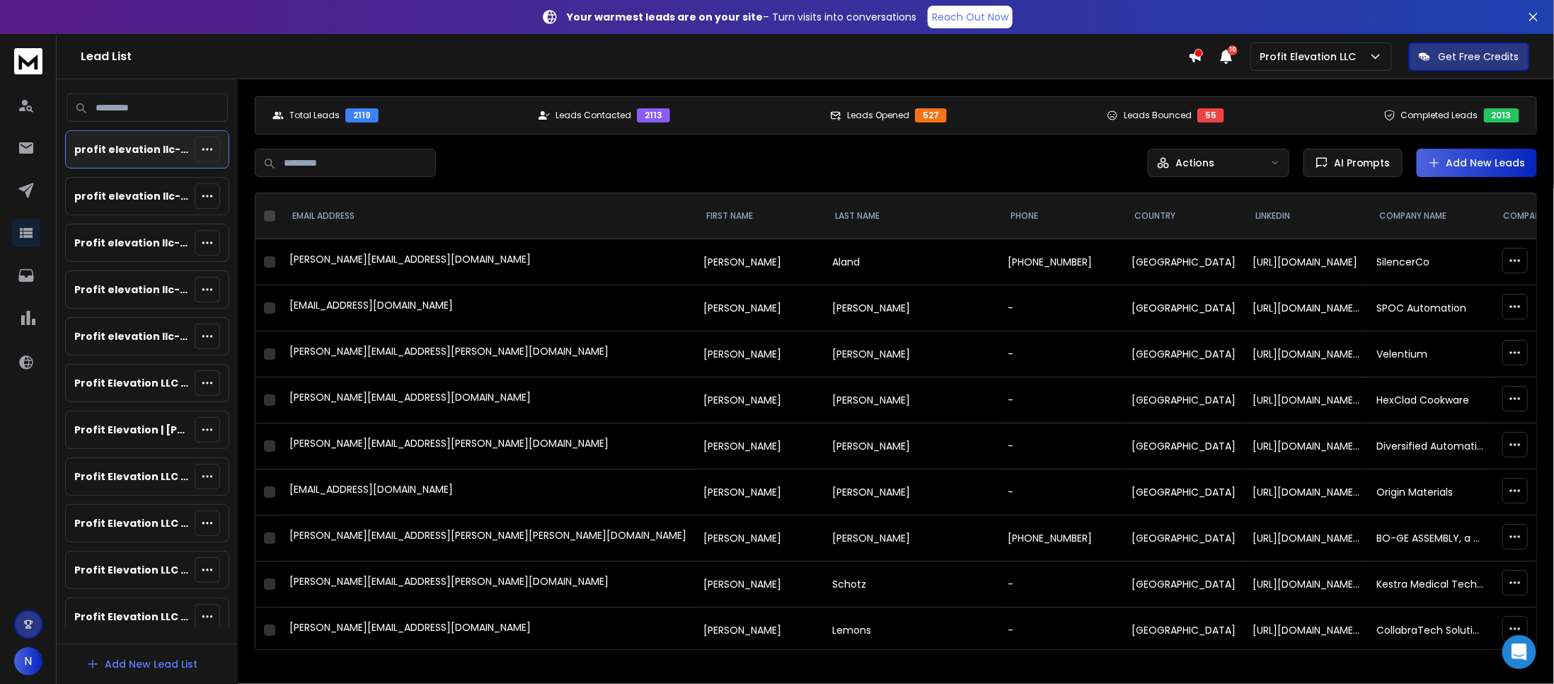
click at [389, 166] on input at bounding box center [345, 163] width 181 height 28
paste input "**********"
type input "**********"
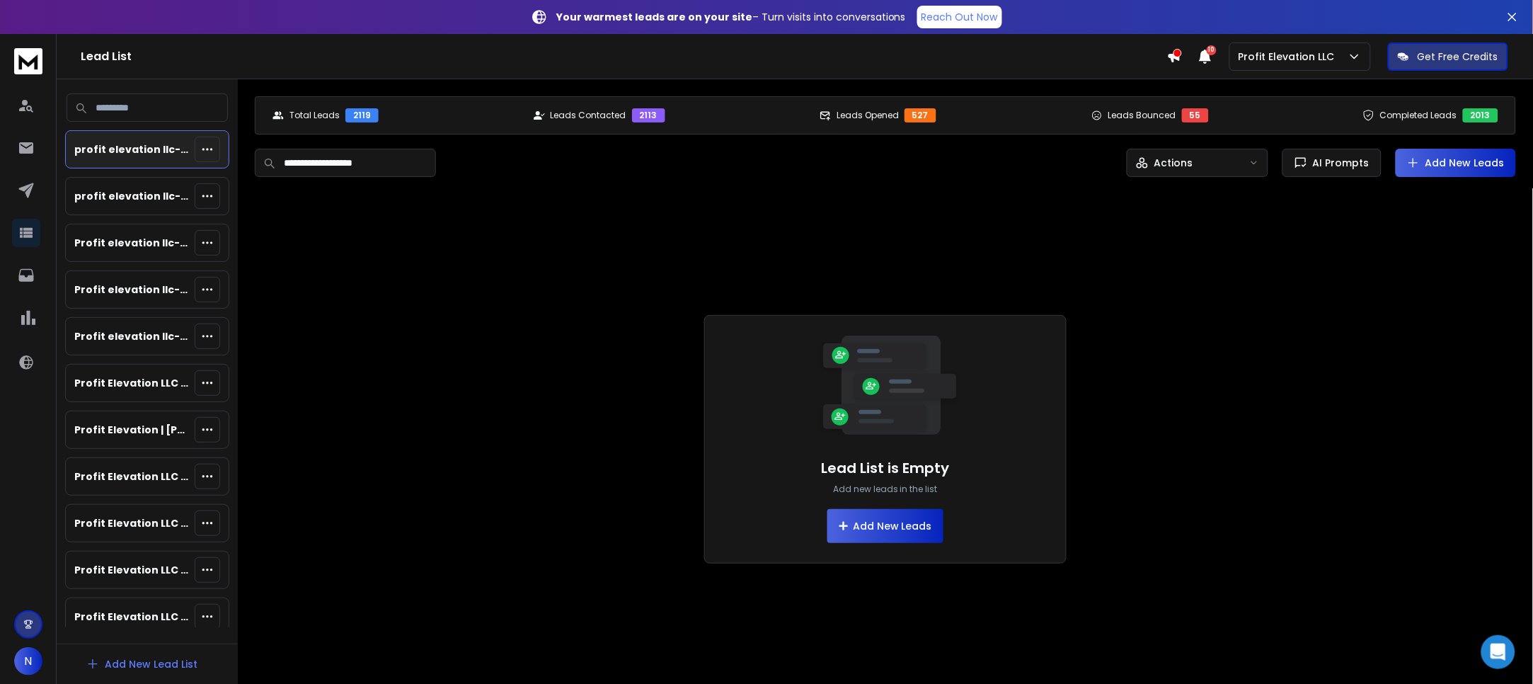
click at [396, 163] on input "**********" at bounding box center [345, 163] width 181 height 28
type input "**********"
click at [23, 195] on icon at bounding box center [26, 190] width 17 height 17
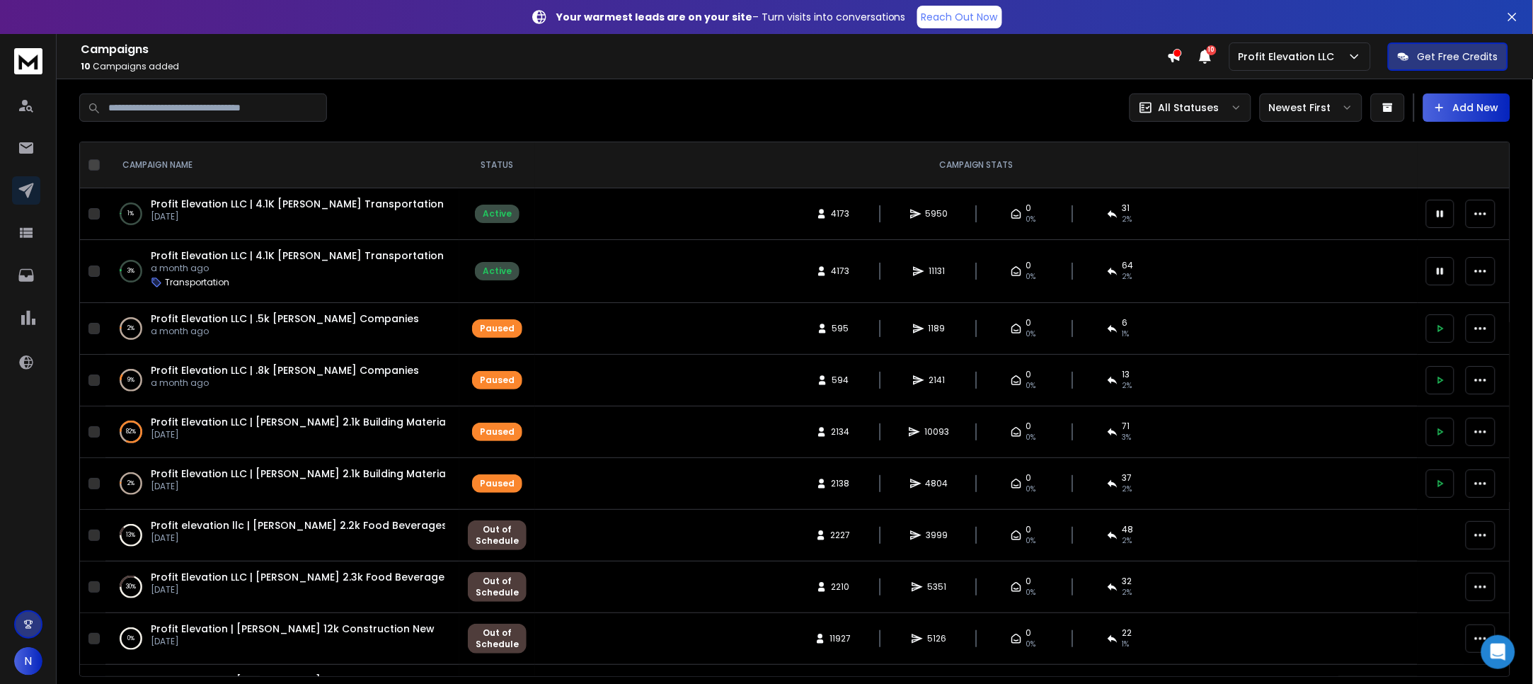
click at [264, 248] on span "Profit Elevation LLC | 4.1K Michael Transportation Industry" at bounding box center [320, 255] width 338 height 14
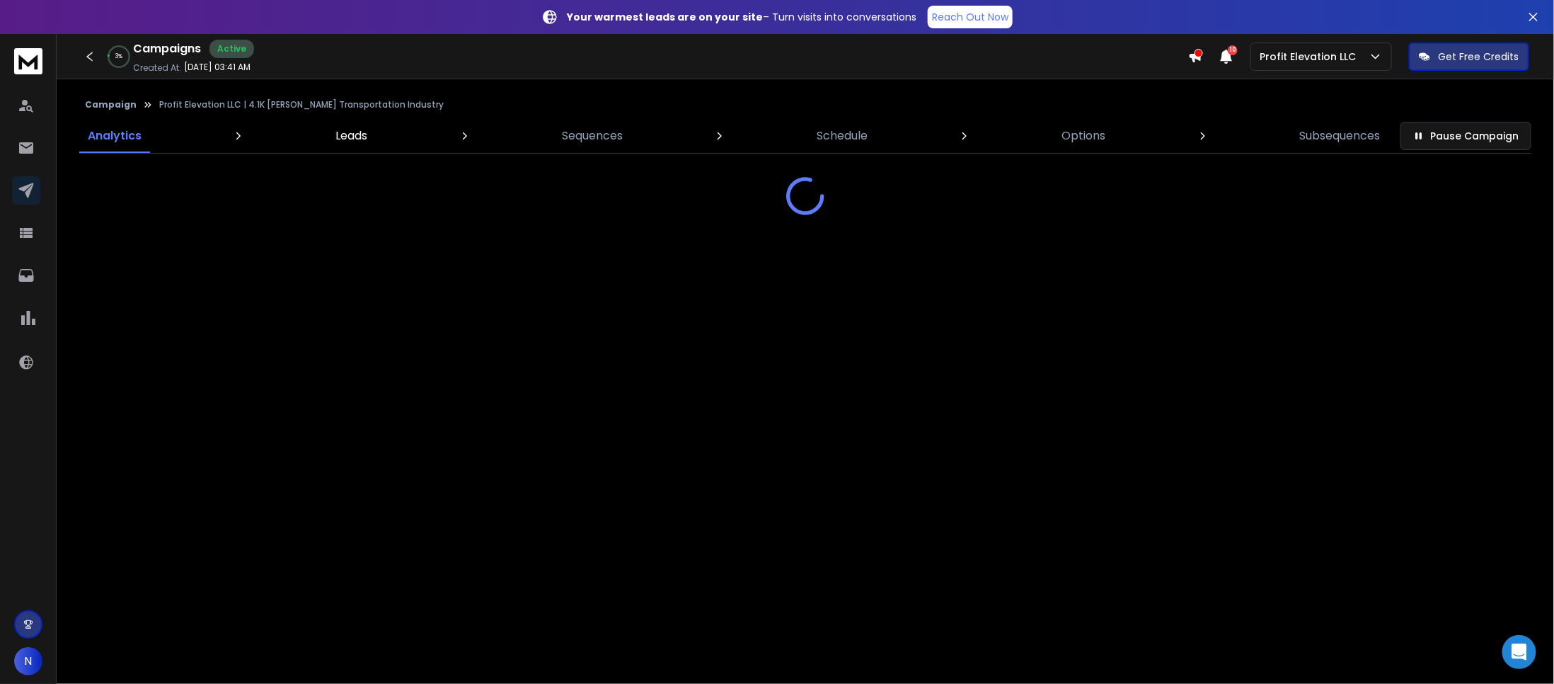
click at [365, 109] on p "Profit Elevation LLC | 4.1K Michael Transportation Industry" at bounding box center [301, 104] width 284 height 11
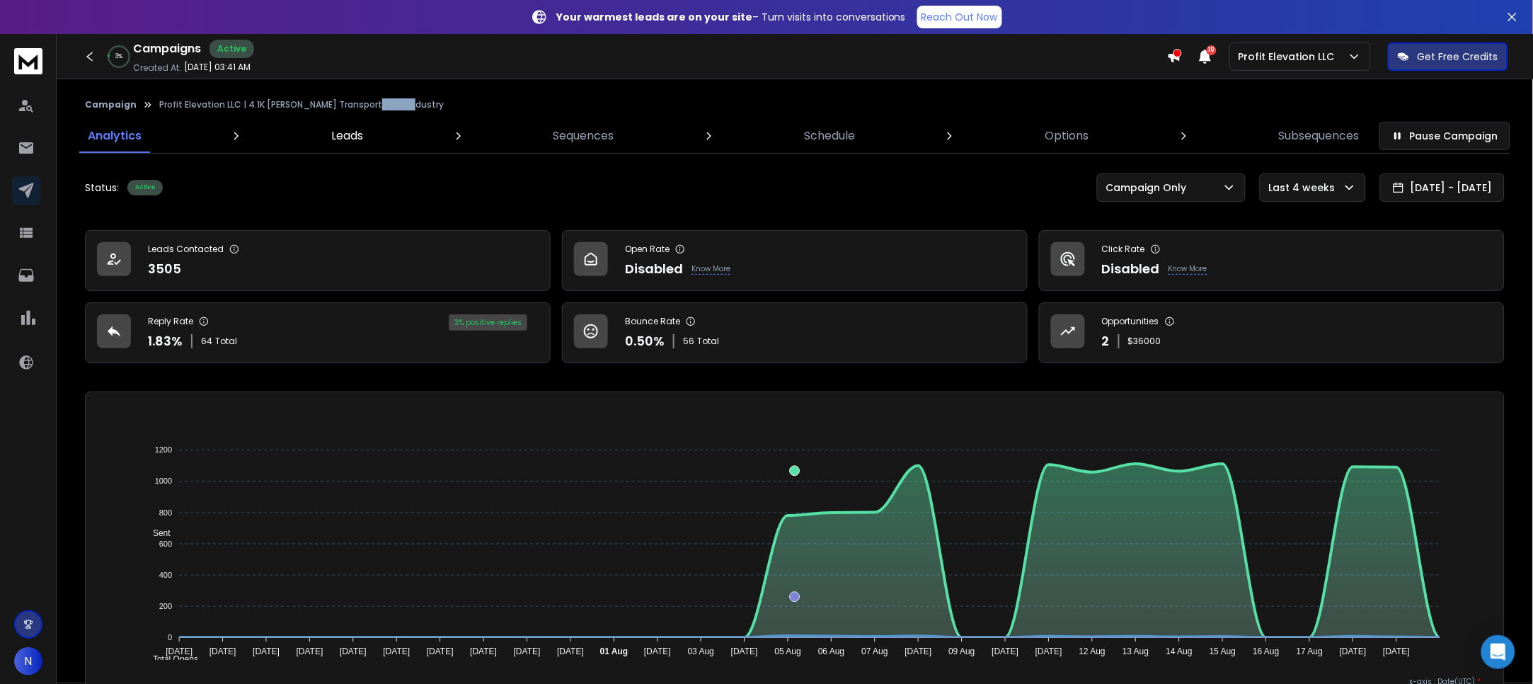
click at [342, 127] on p "Leads" at bounding box center [347, 135] width 32 height 17
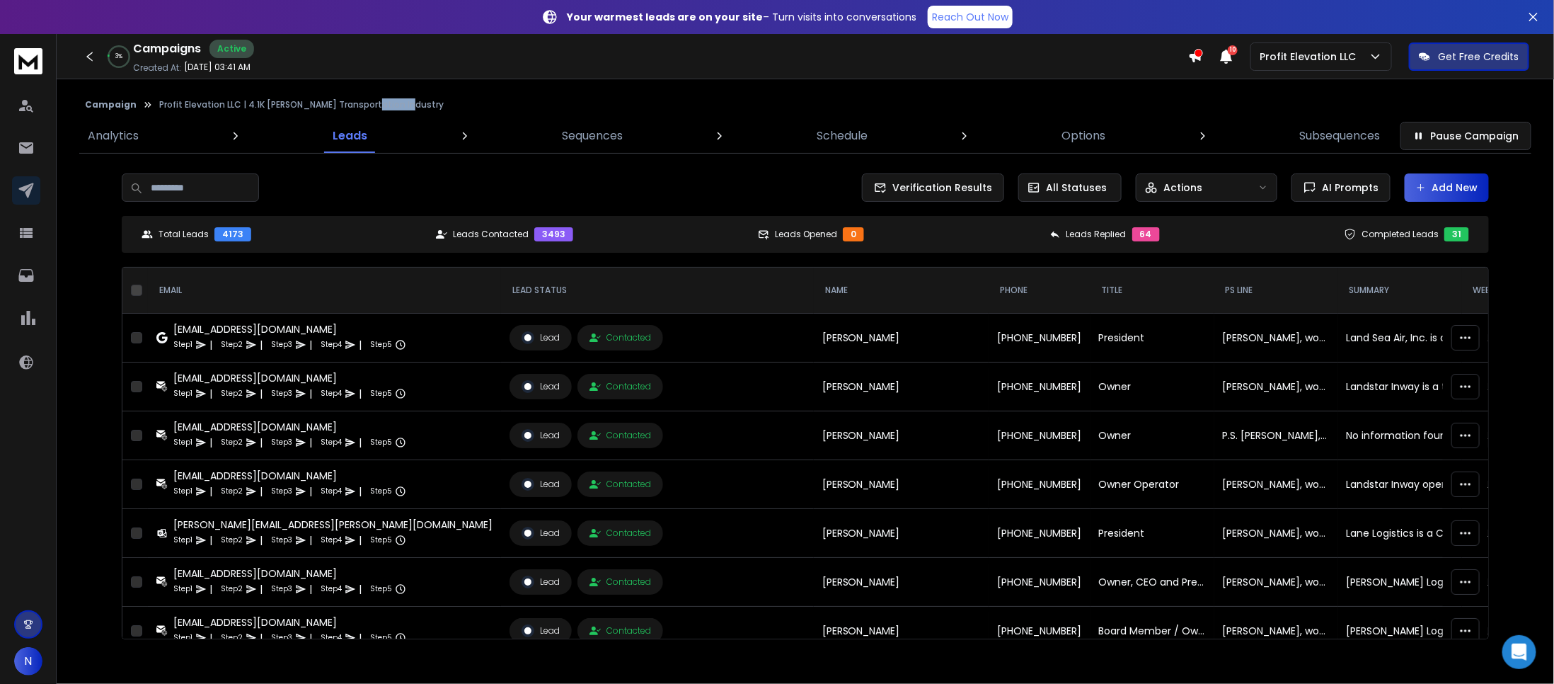
click at [151, 188] on input at bounding box center [190, 187] width 137 height 28
paste input "**********"
type input "**********"
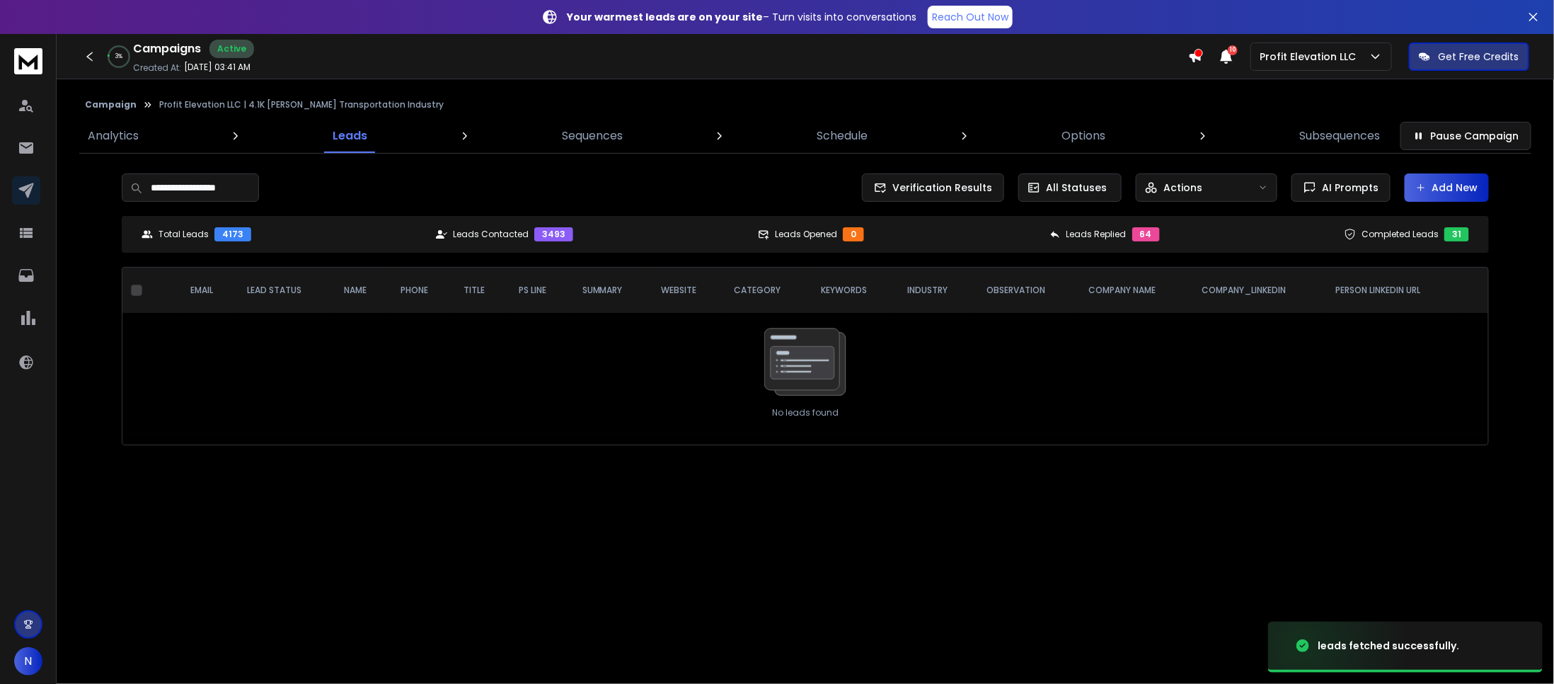
drag, startPoint x: 188, startPoint y: 184, endPoint x: 108, endPoint y: 186, distance: 80.0
click at [108, 186] on div "**********" at bounding box center [805, 302] width 1441 height 258
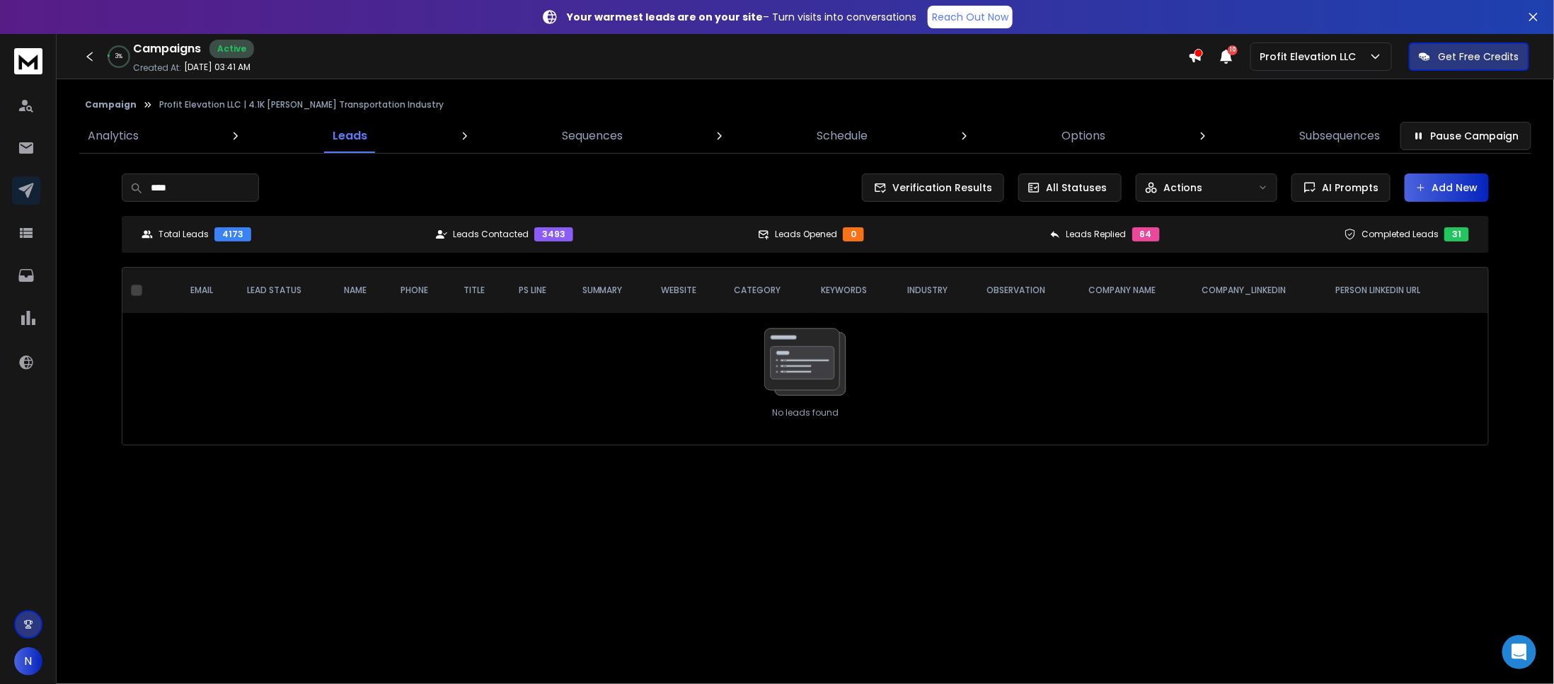
type input "*****"
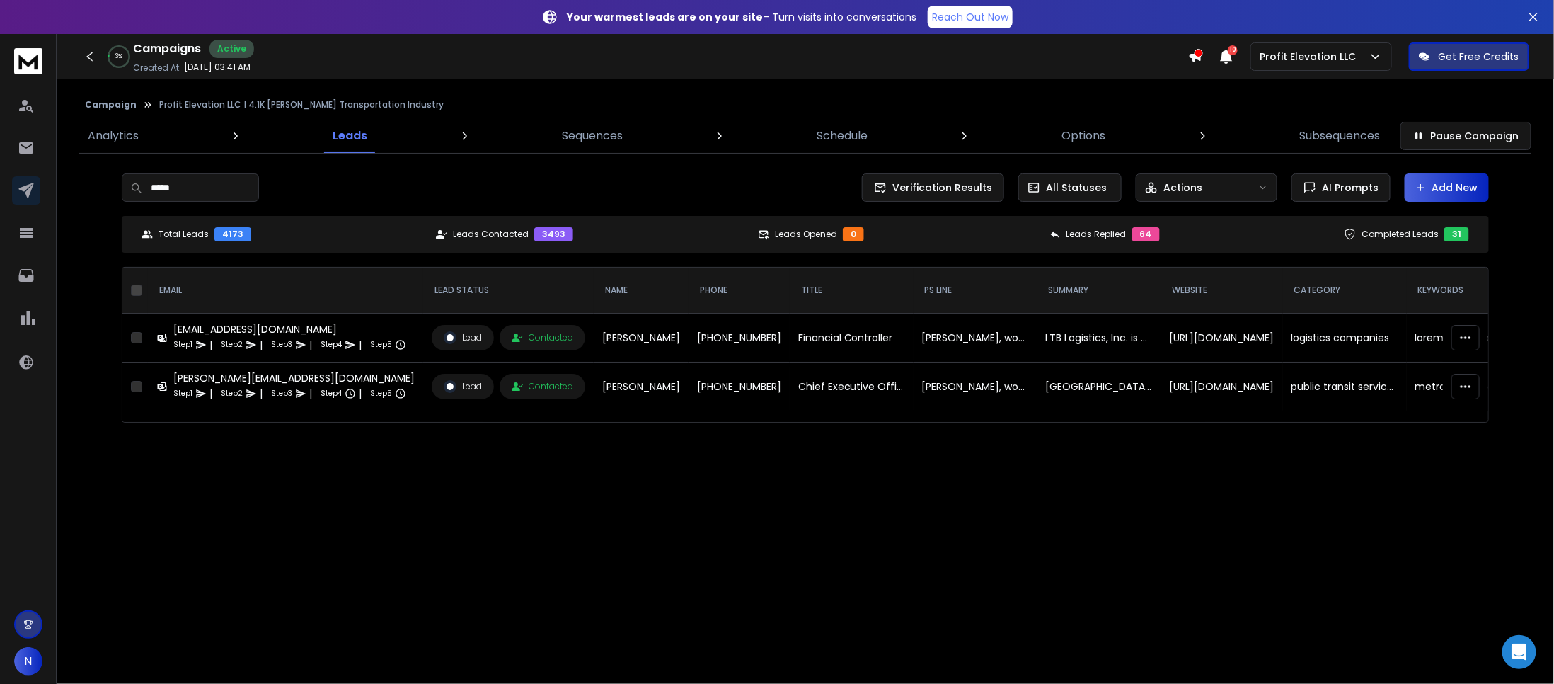
click at [350, 422] on caption at bounding box center [1152, 415] width 2060 height 11
click at [18, 183] on icon at bounding box center [26, 190] width 17 height 17
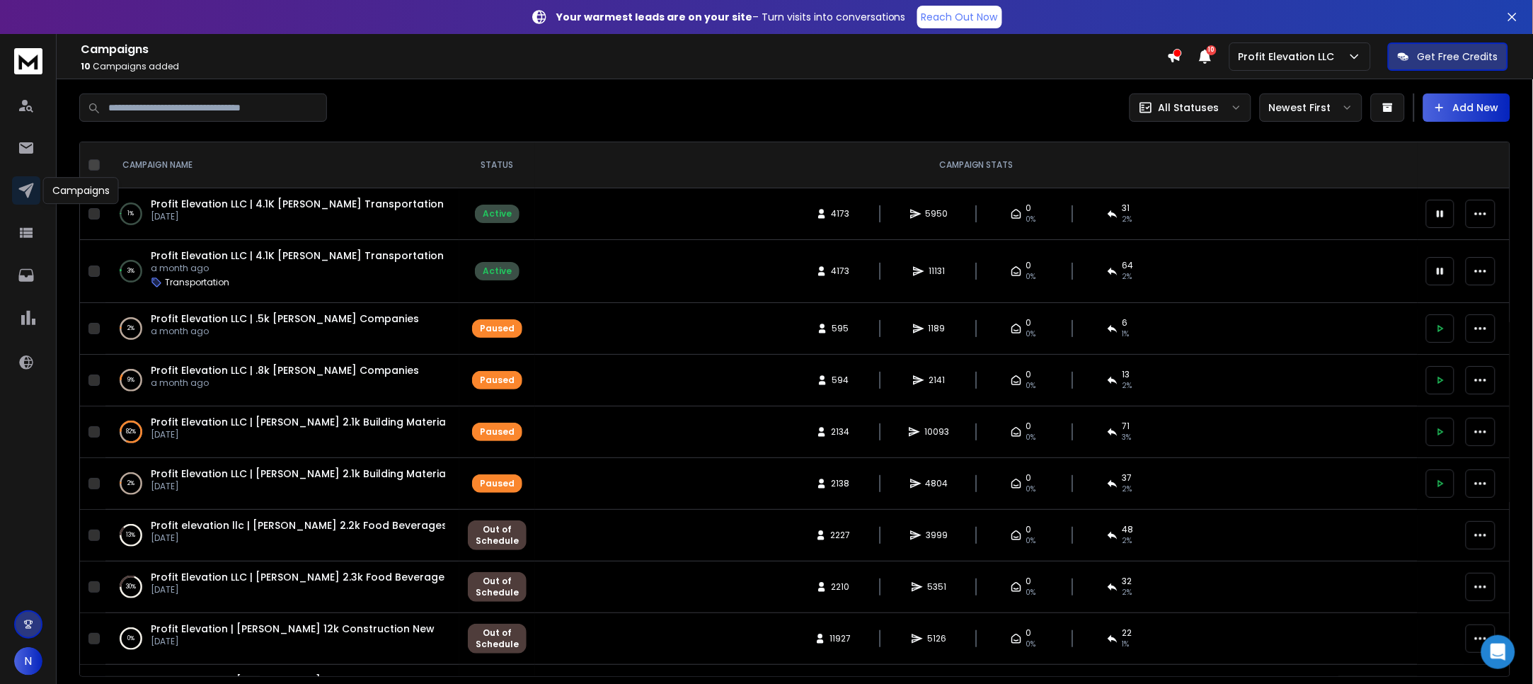
click at [422, 142] on th "CAMPAIGN NAME" at bounding box center [282, 165] width 354 height 46
click at [423, 142] on th "CAMPAIGN NAME" at bounding box center [282, 165] width 354 height 46
click at [778, 72] on div "Campaigns 10 Campaigns added 10 Profit Elevation LLC Get Free Credits" at bounding box center [766, 56] width 1533 height 45
click at [336, 214] on p "18 days ago" at bounding box center [298, 216] width 294 height 11
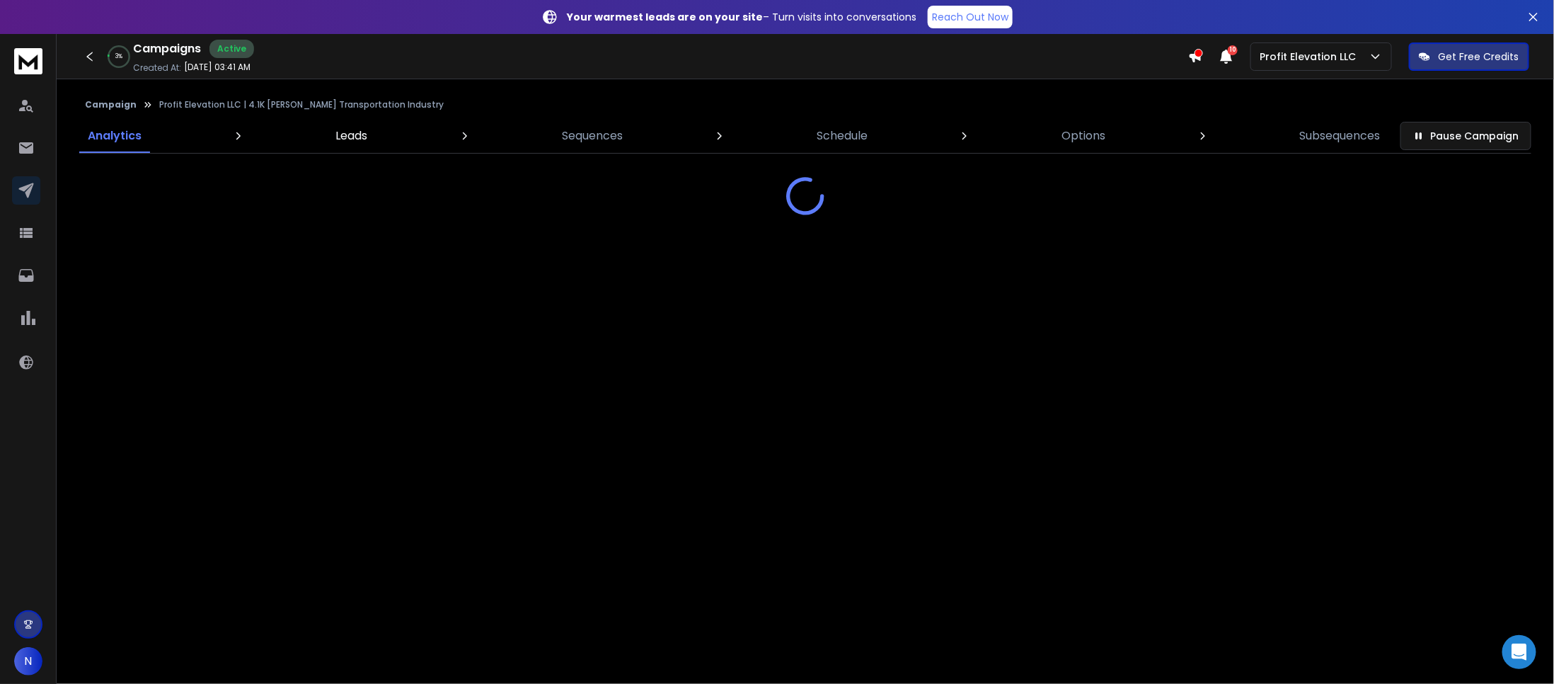
click at [349, 126] on link "Leads" at bounding box center [351, 136] width 49 height 34
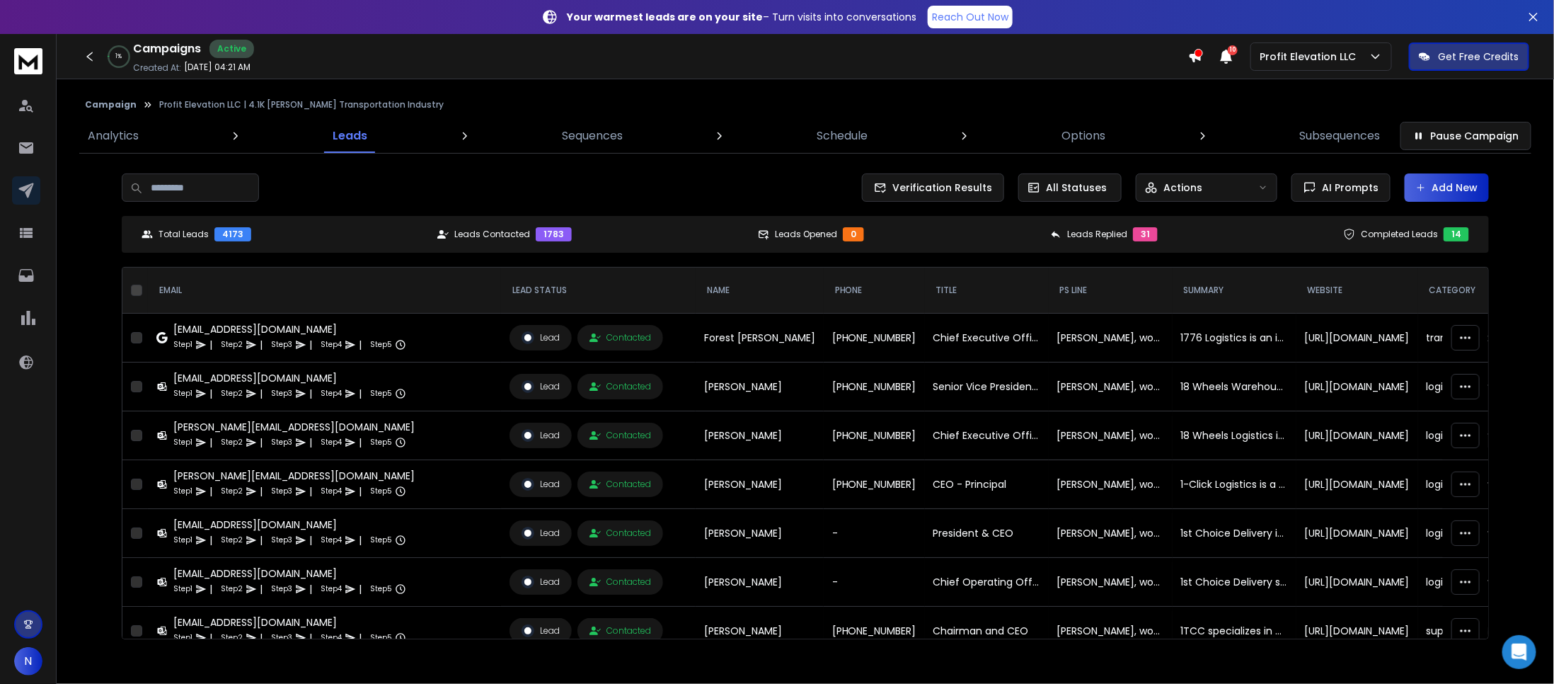
click at [248, 190] on input at bounding box center [190, 187] width 137 height 28
paste input "**********"
type input "**********"
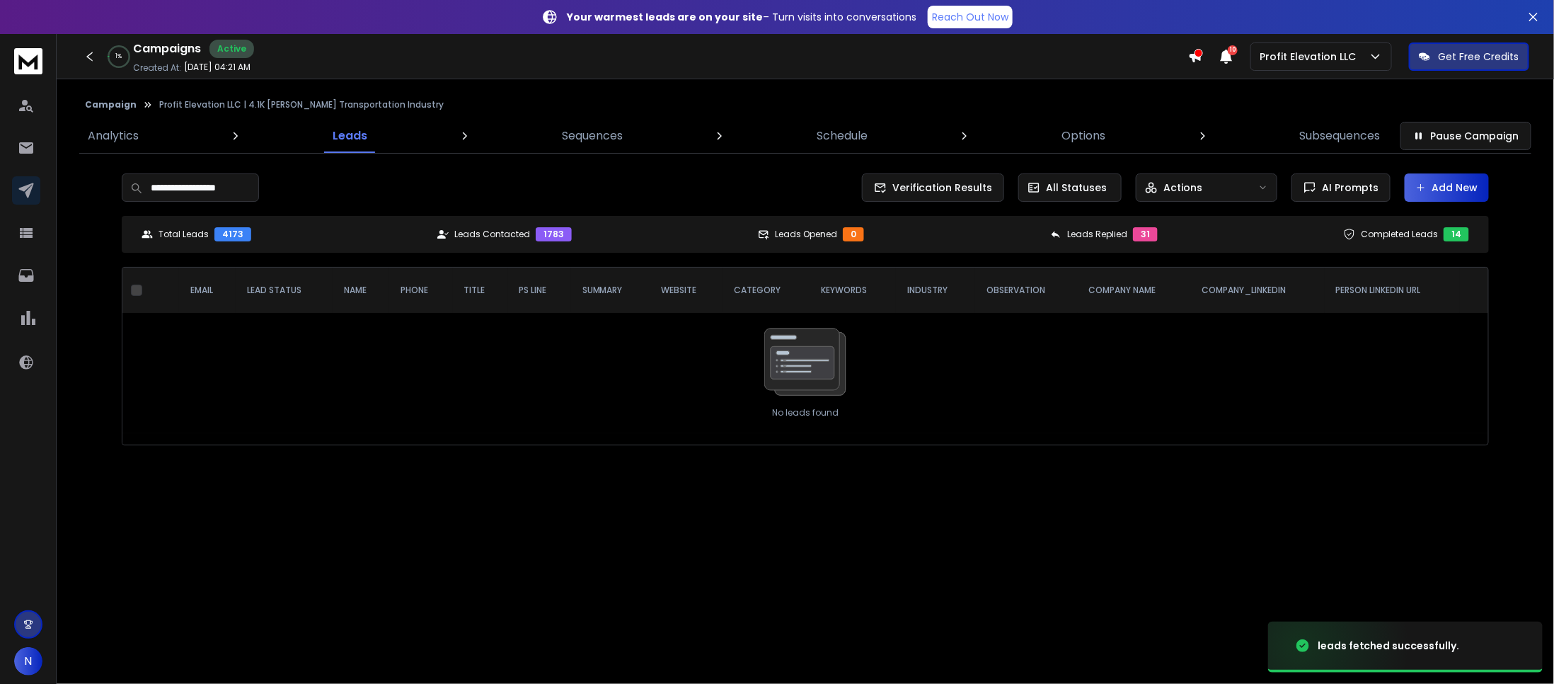
drag, startPoint x: 258, startPoint y: 186, endPoint x: 119, endPoint y: 194, distance: 138.9
click at [119, 194] on div "**********" at bounding box center [805, 302] width 1441 height 258
type input "*****"
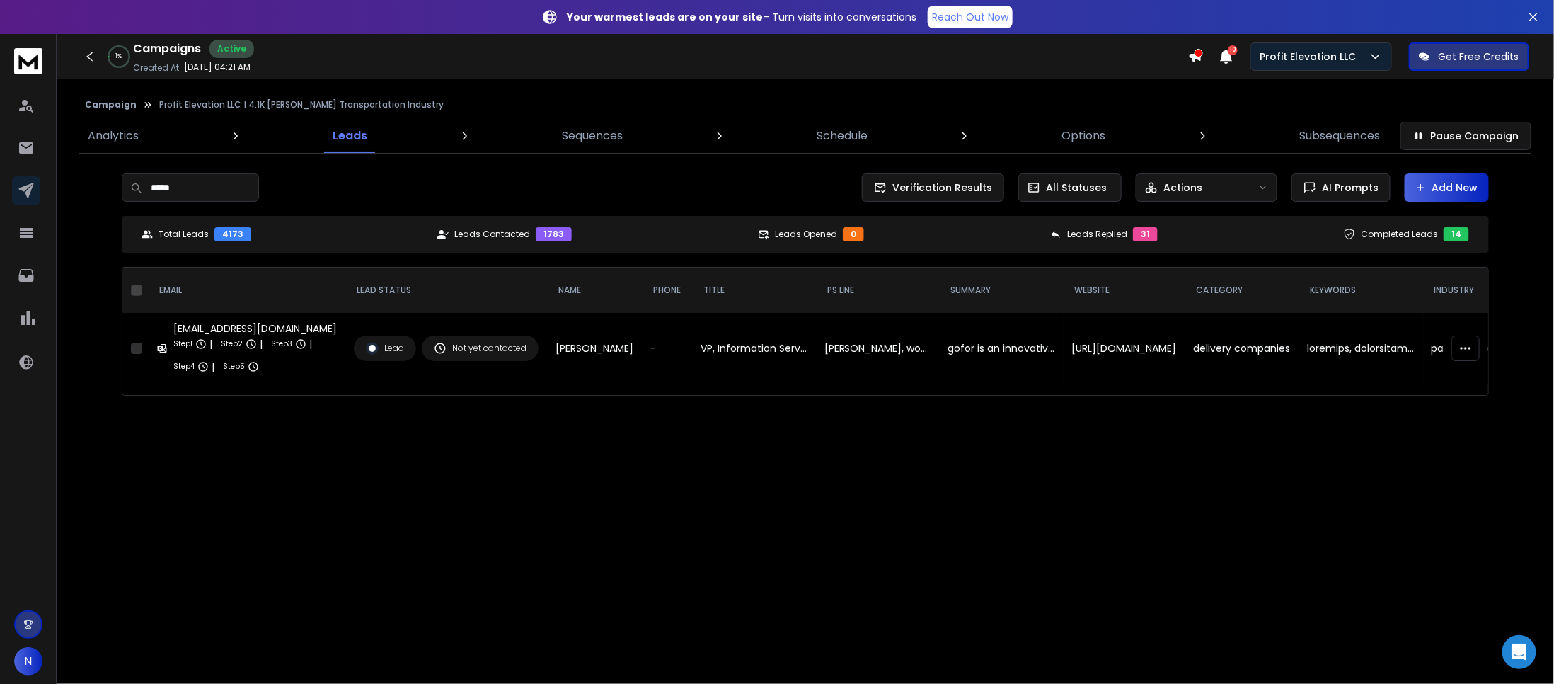
click at [1339, 62] on p "Profit Elevation LLC" at bounding box center [1311, 57] width 102 height 14
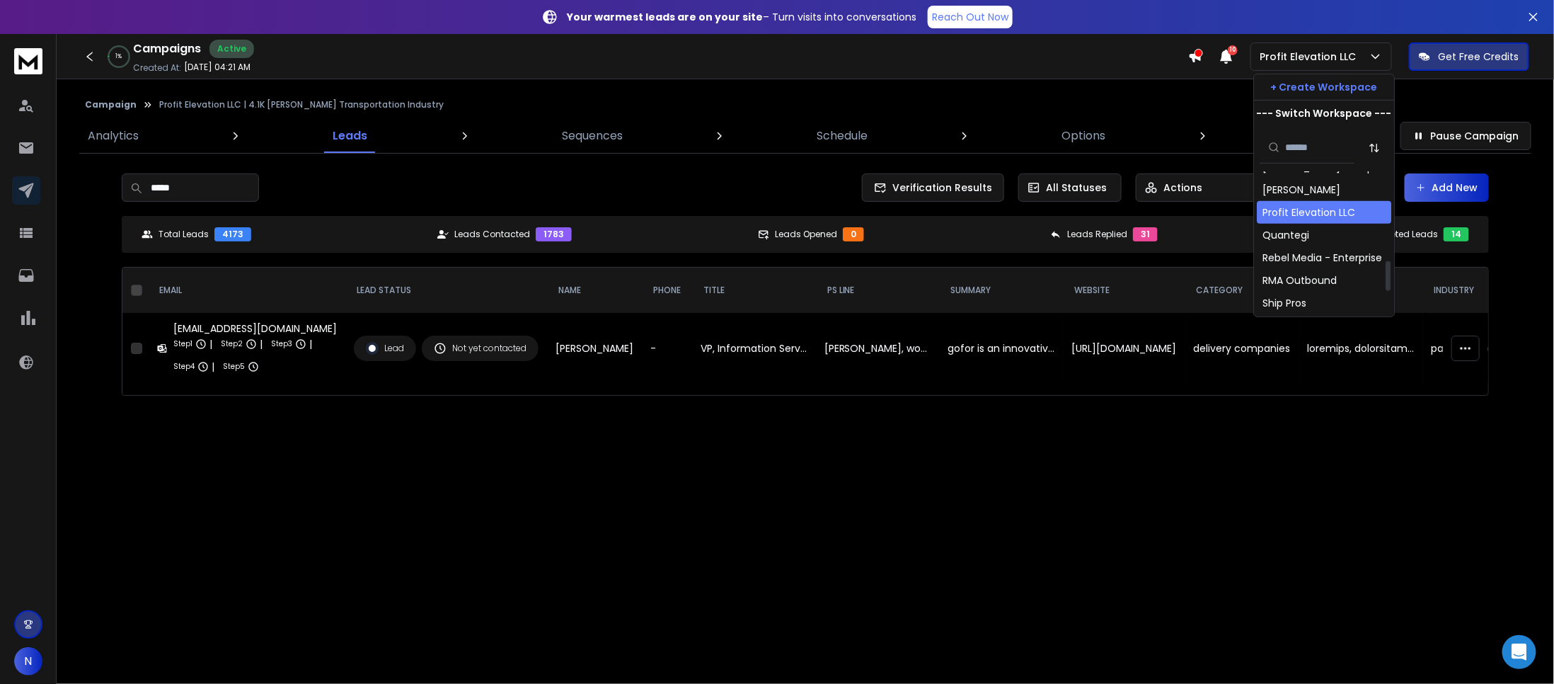
scroll to position [425, 0]
click at [1311, 180] on div "Quantegi" at bounding box center [1324, 191] width 134 height 23
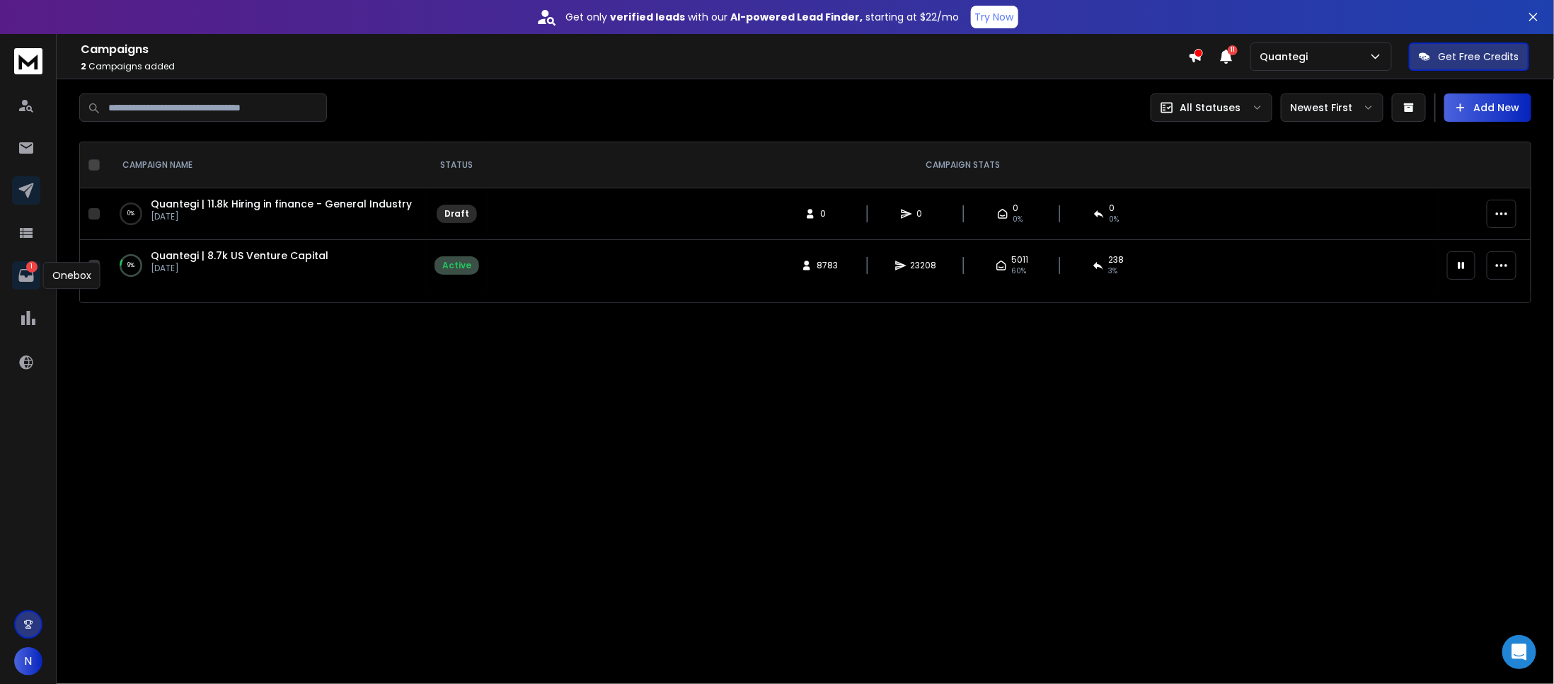
click at [28, 275] on icon at bounding box center [26, 275] width 17 height 17
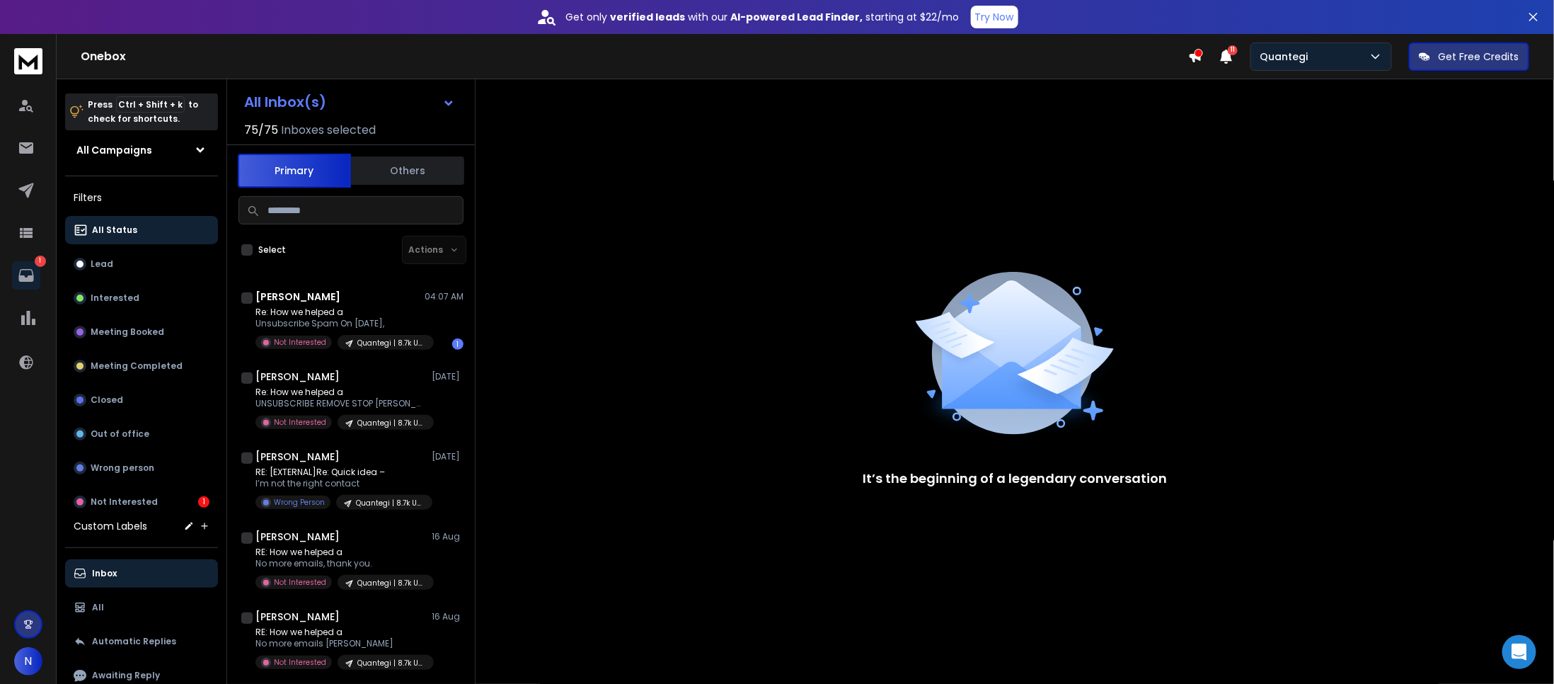
click at [1325, 54] on div "Quantegi" at bounding box center [1321, 57] width 123 height 14
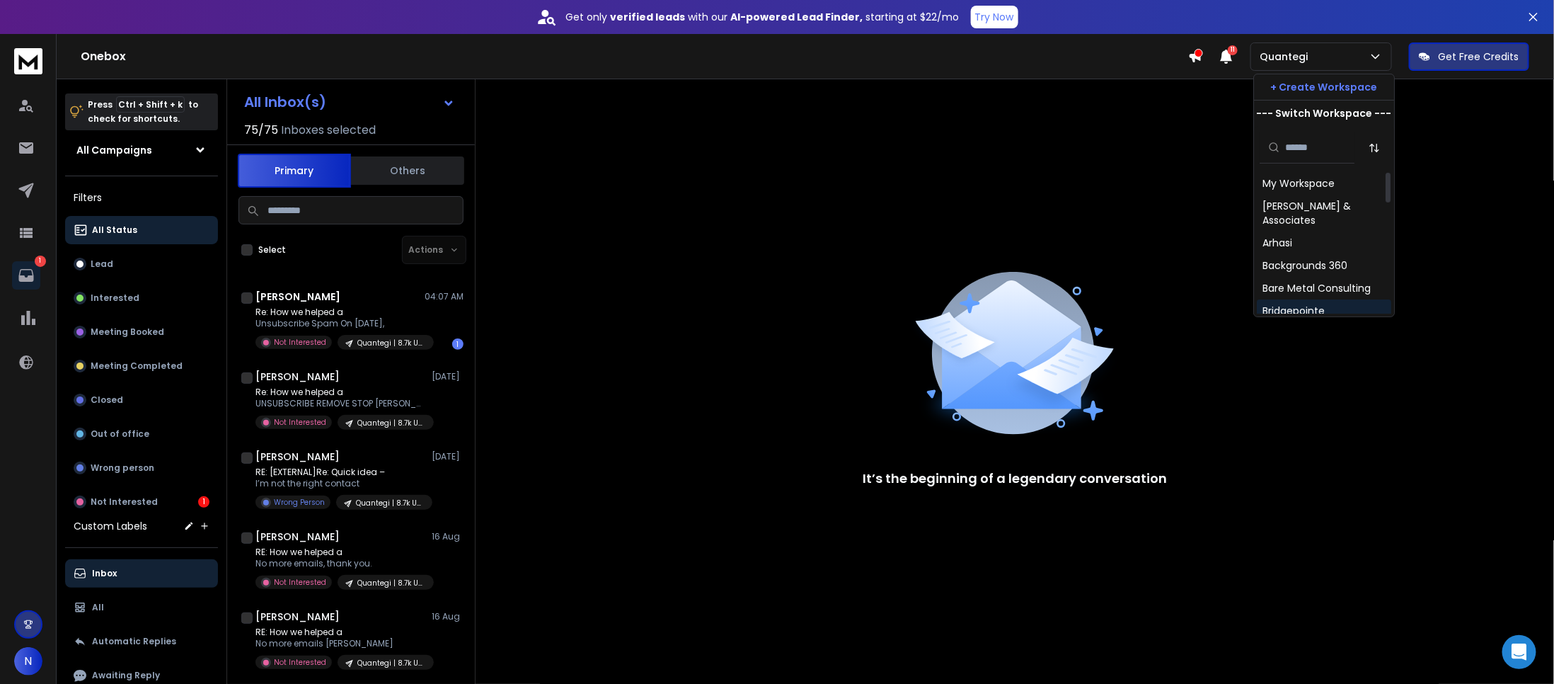
click at [1295, 308] on div "Bridgepointe Technologies" at bounding box center [1324, 318] width 123 height 28
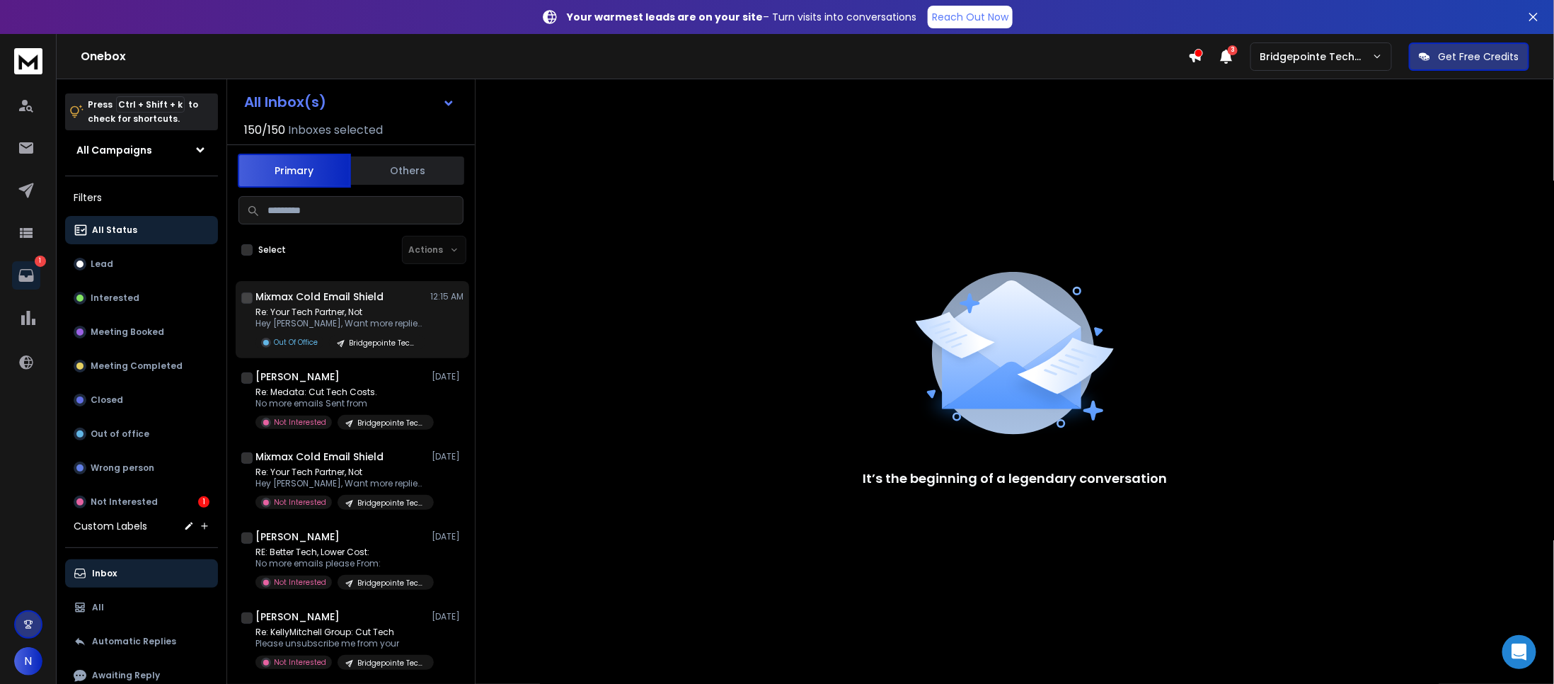
click at [432, 309] on div "Re: Your Tech Partner, Not Hey [PERSON_NAME], Want more replies to Out Of Offic…" at bounding box center [359, 327] width 208 height 43
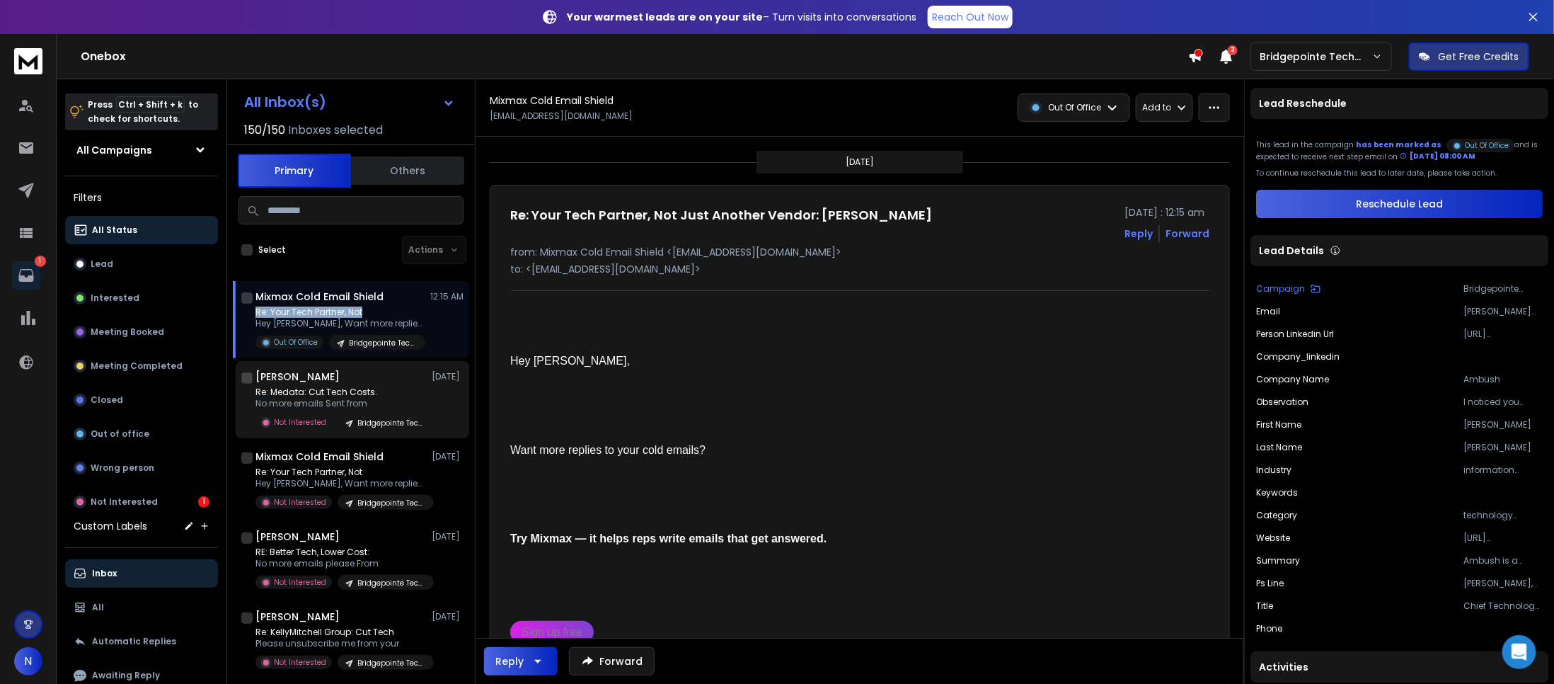
click at [455, 366] on div "[PERSON_NAME] [DATE] Re: Medata: Cut Tech Costs. No more emails Sent from Not I…" at bounding box center [353, 399] width 234 height 77
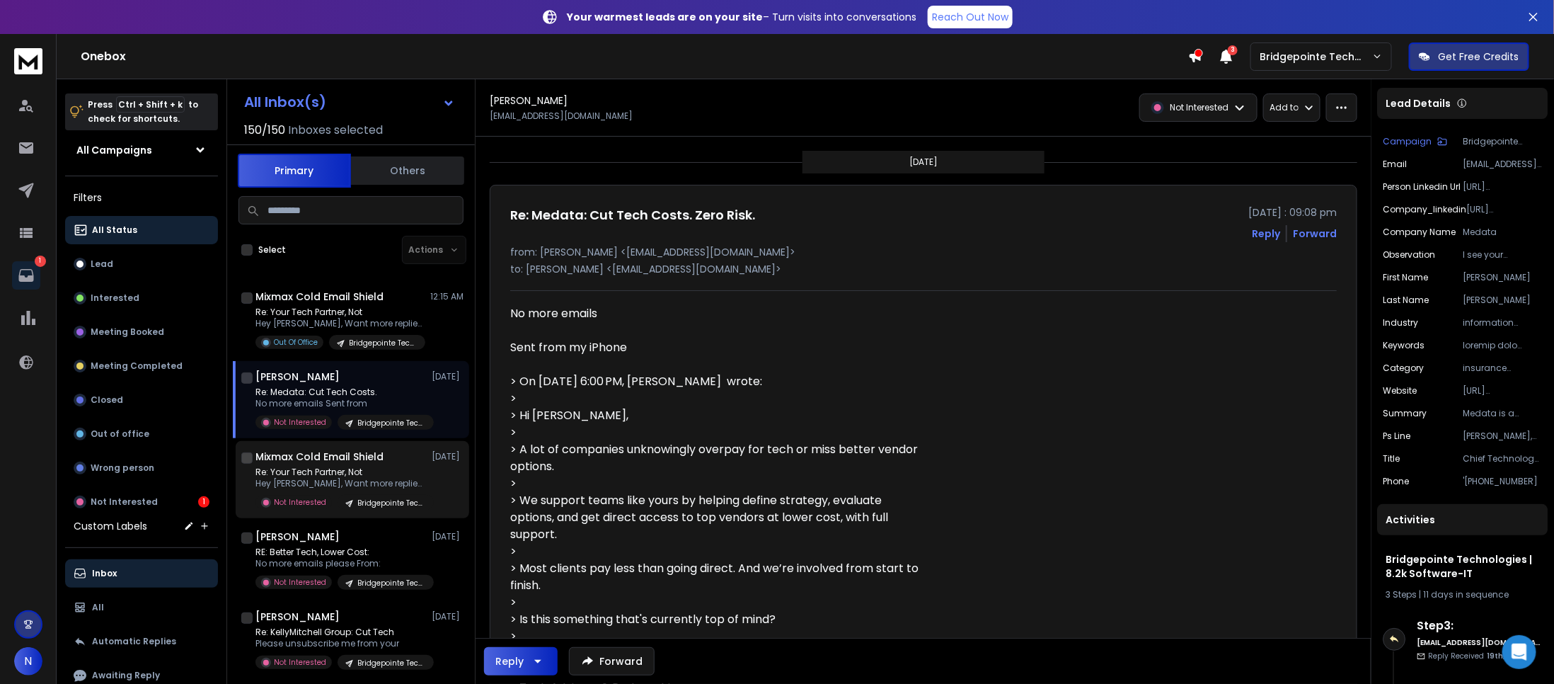
click at [451, 458] on p "[DATE]" at bounding box center [448, 456] width 32 height 11
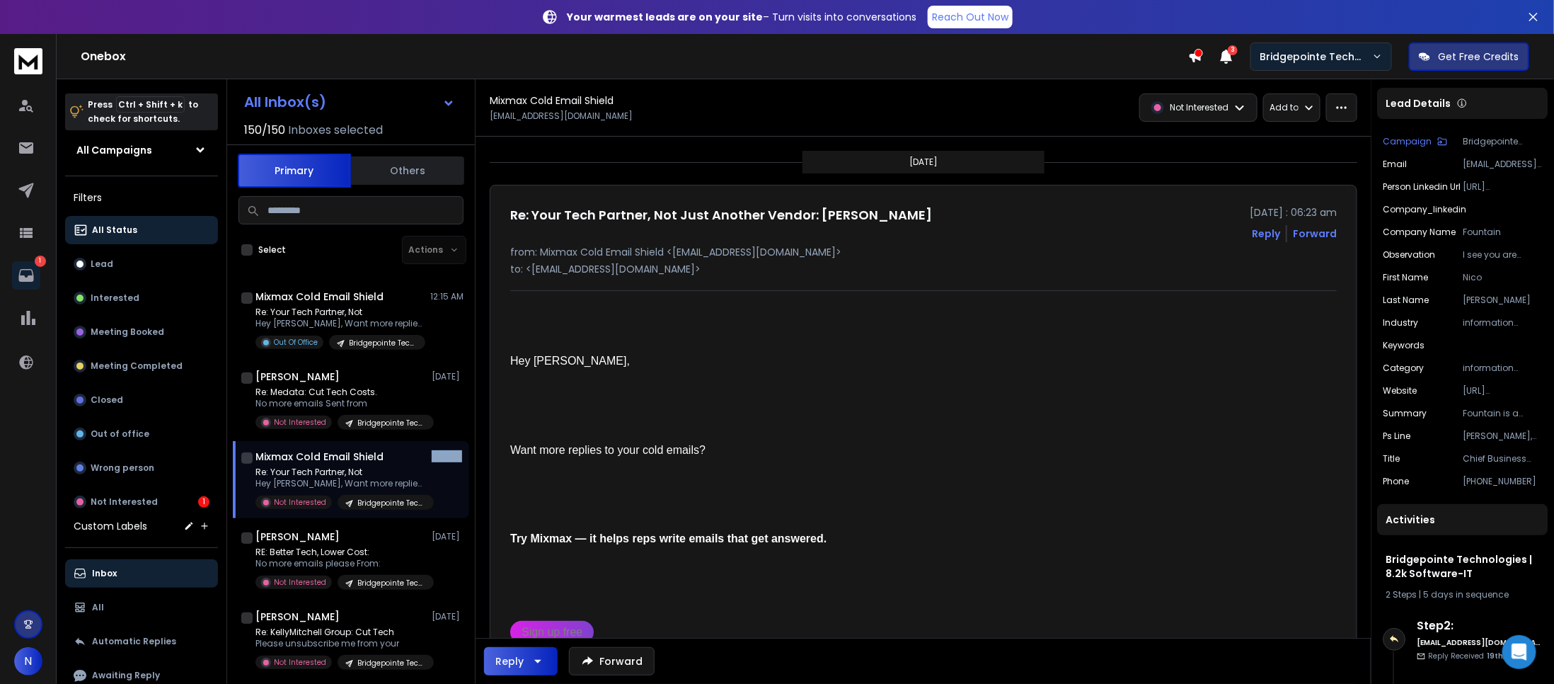
click at [1323, 67] on button "Bridgepointe Technologies" at bounding box center [1322, 56] width 142 height 28
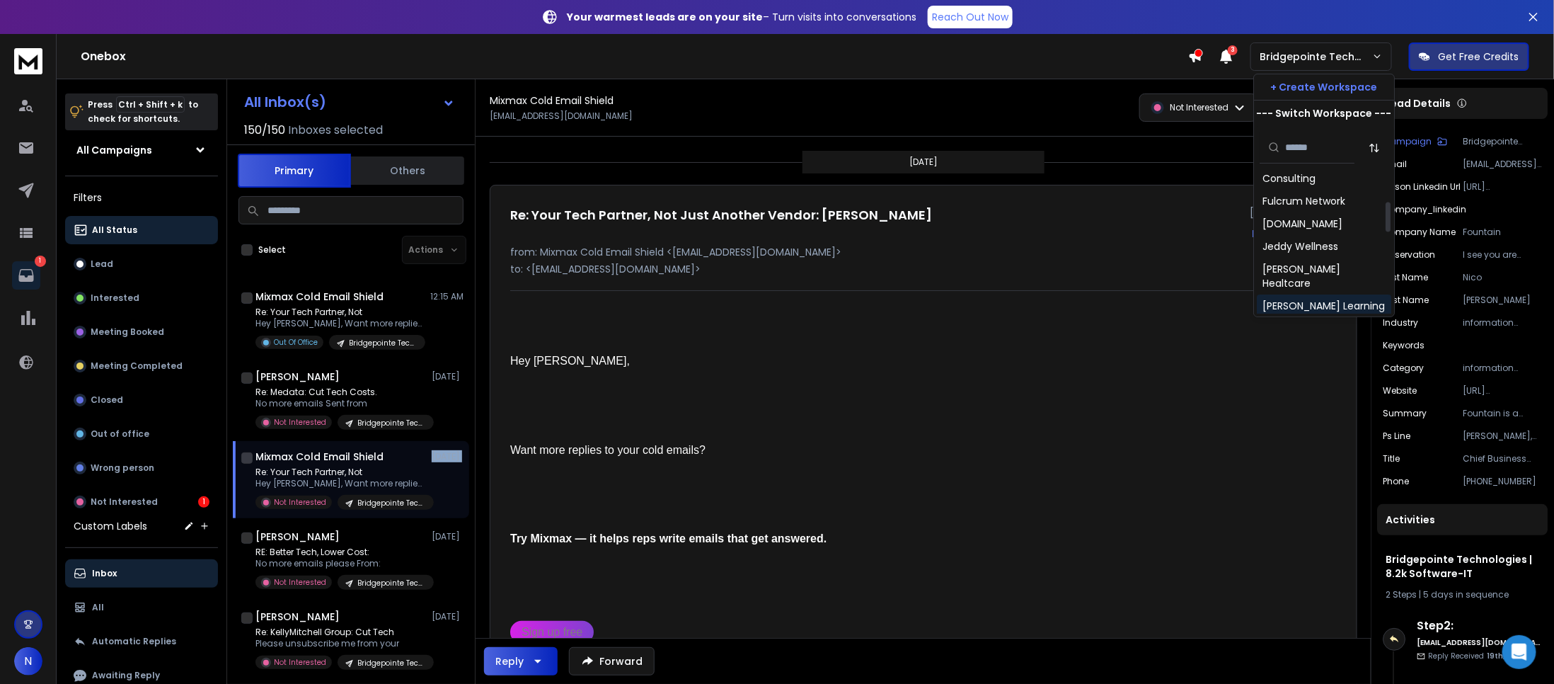
scroll to position [142, 0]
click at [1323, 207] on div "Change Catalysts LLC" at bounding box center [1317, 206] width 108 height 14
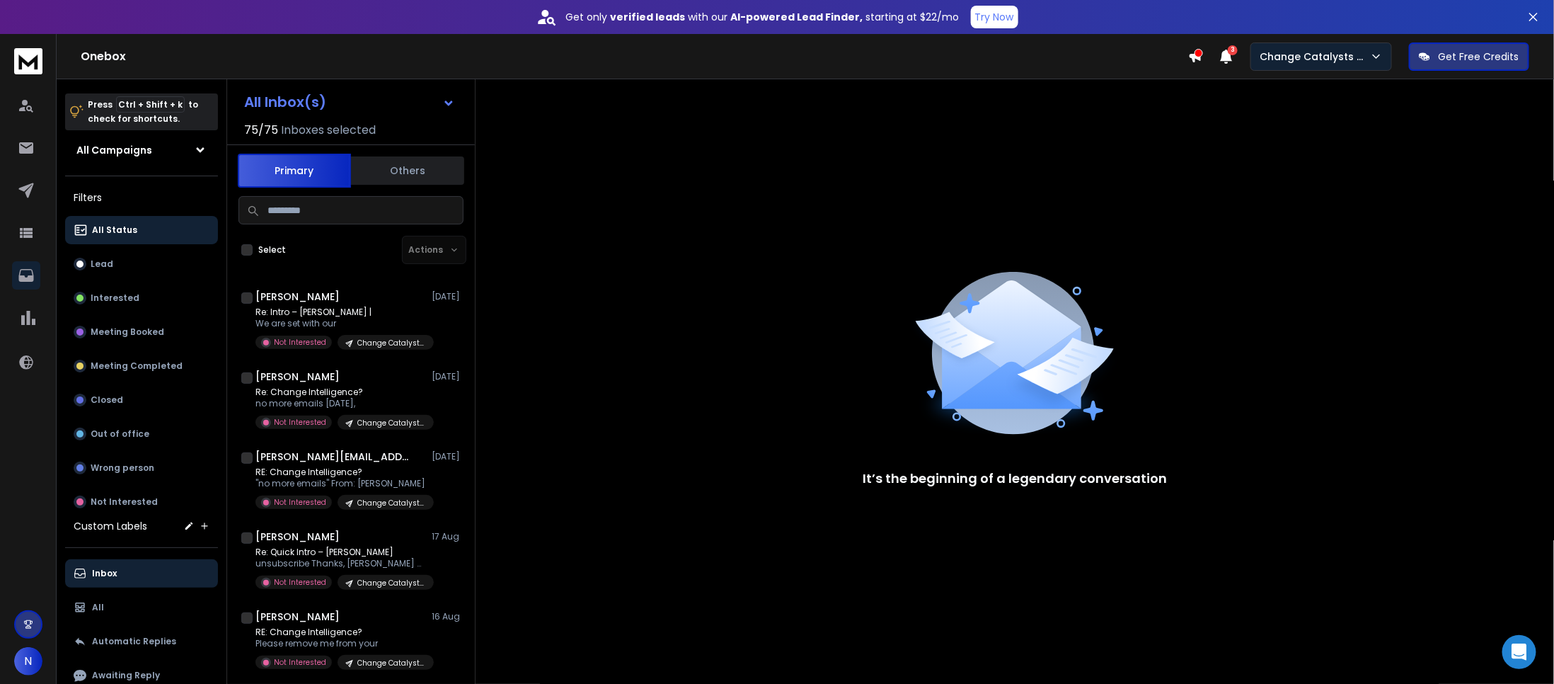
click at [1323, 55] on p "Change Catalysts LLC" at bounding box center [1315, 57] width 110 height 14
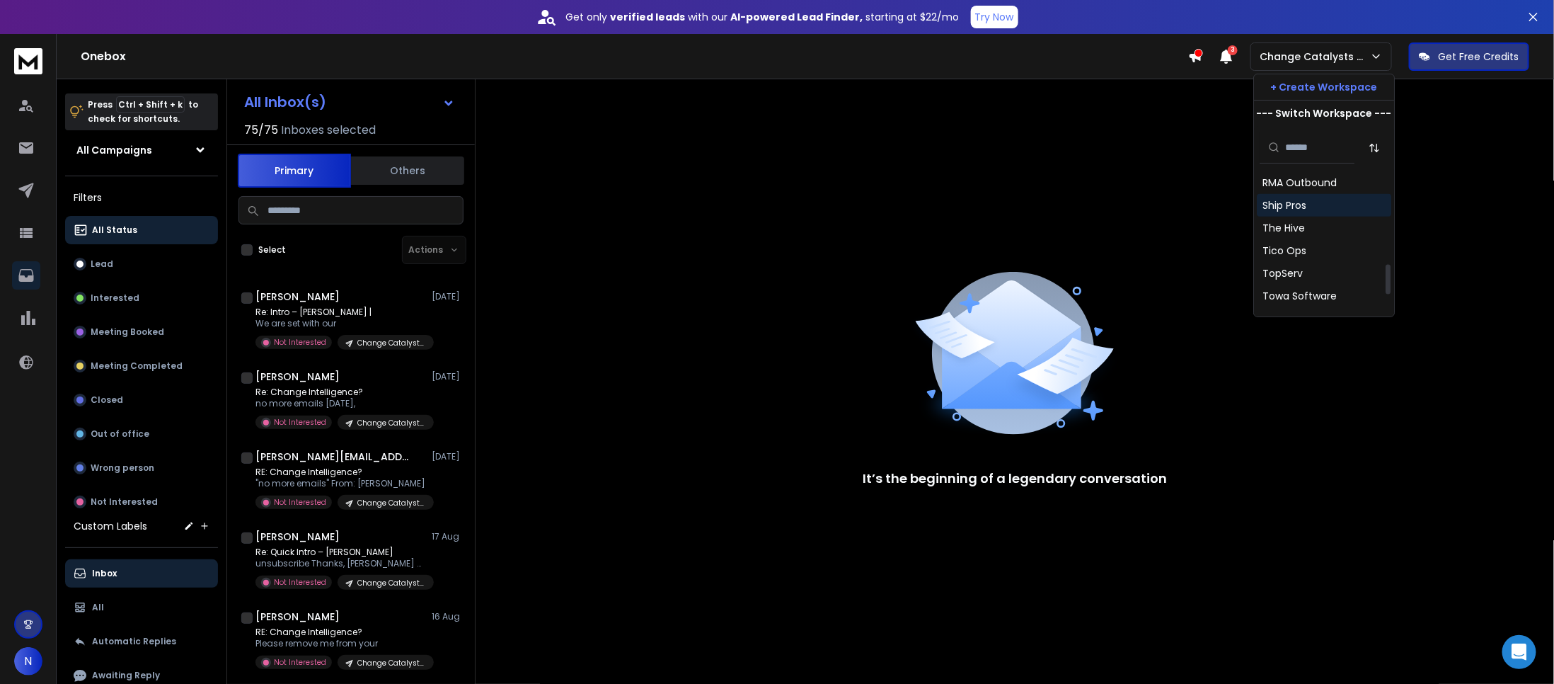
scroll to position [532, 0]
click at [1319, 243] on div "Towa Software" at bounding box center [1300, 243] width 74 height 14
